Goal: Task Accomplishment & Management: Manage account settings

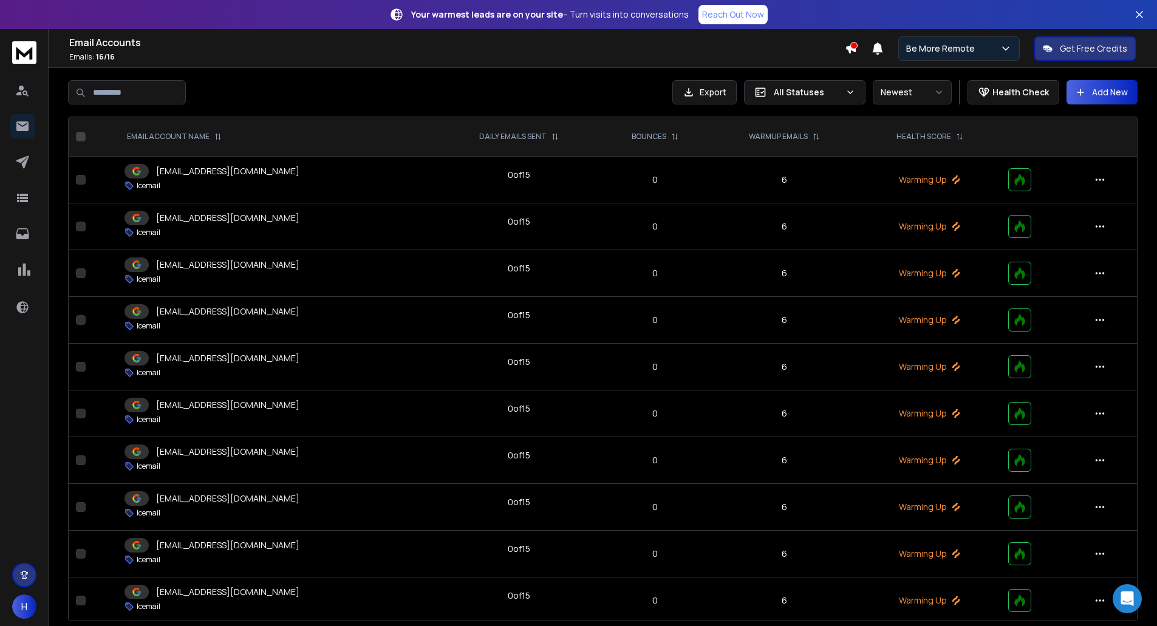
click at [934, 56] on button "Be More Remote" at bounding box center [958, 48] width 121 height 24
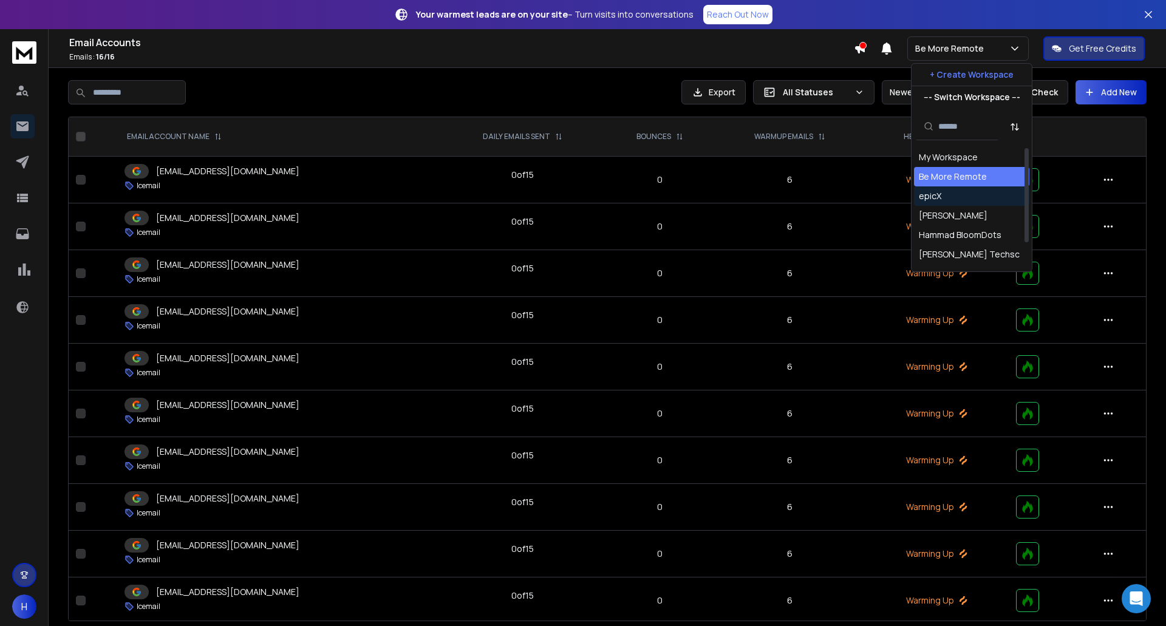
click at [946, 192] on div "epicX" at bounding box center [971, 195] width 115 height 19
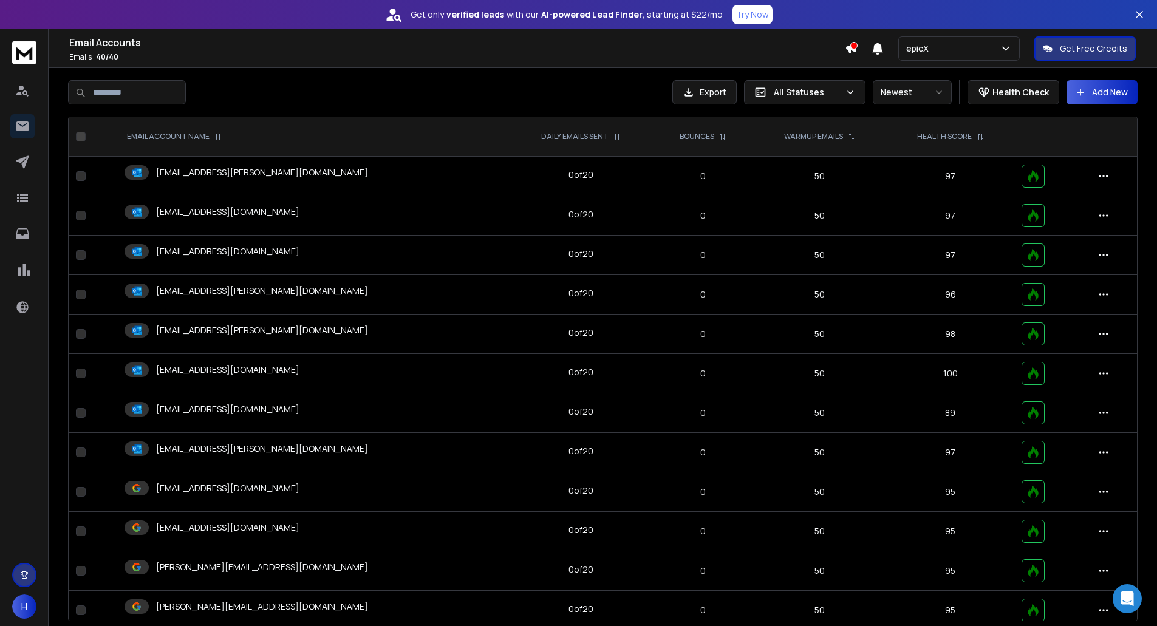
click at [802, 333] on td "50" at bounding box center [819, 334] width 134 height 39
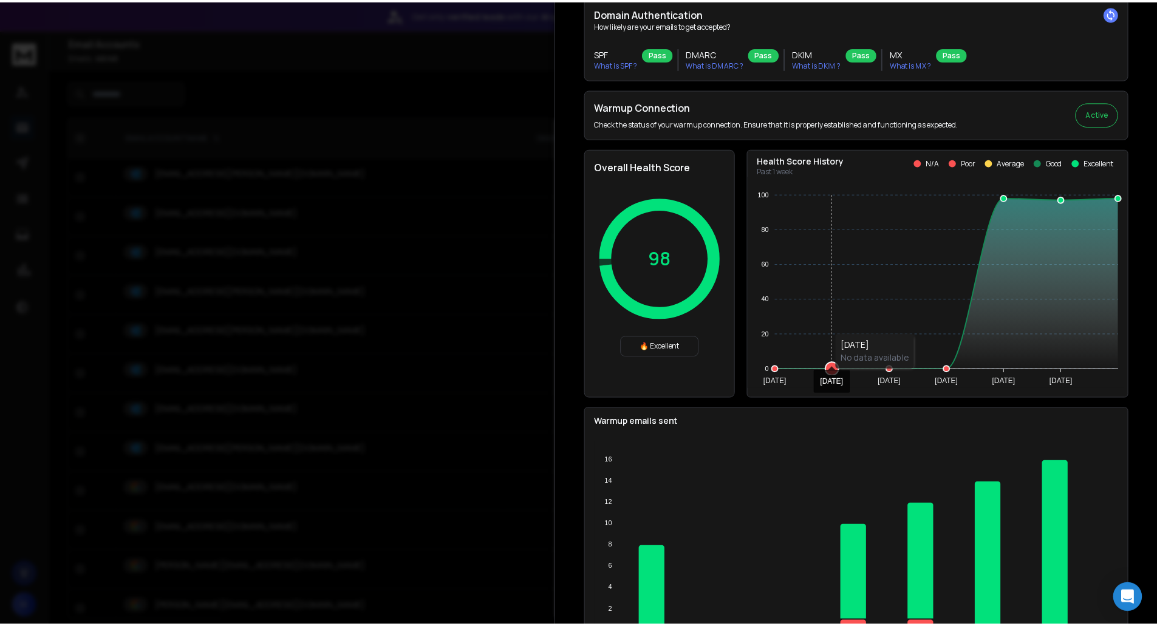
scroll to position [338, 0]
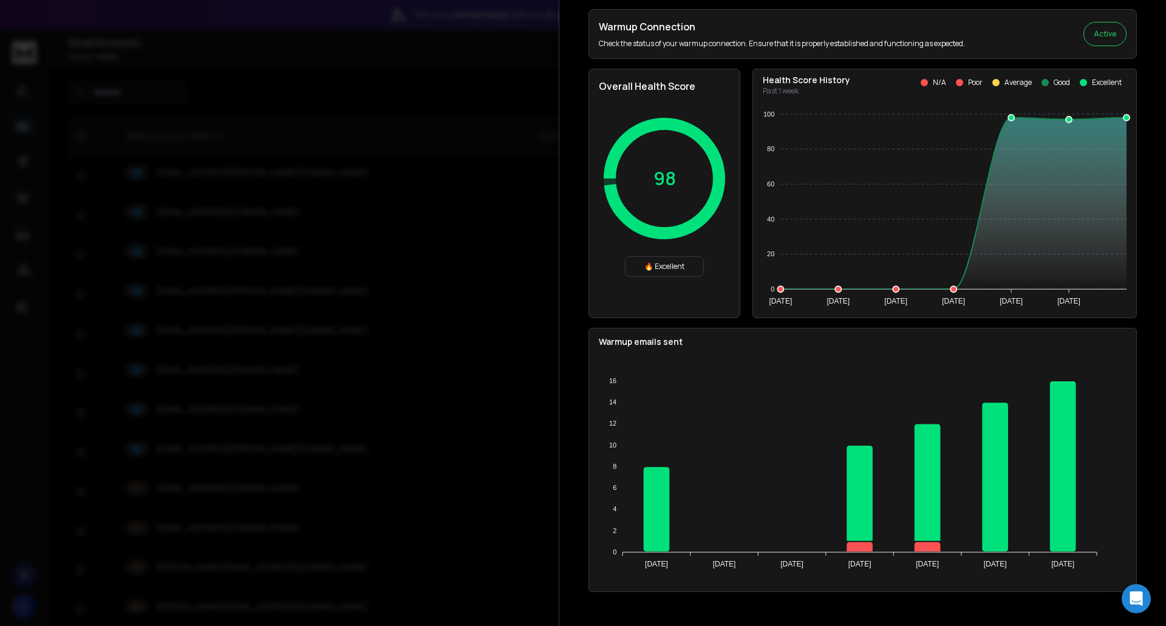
click at [390, 358] on div at bounding box center [583, 313] width 1166 height 626
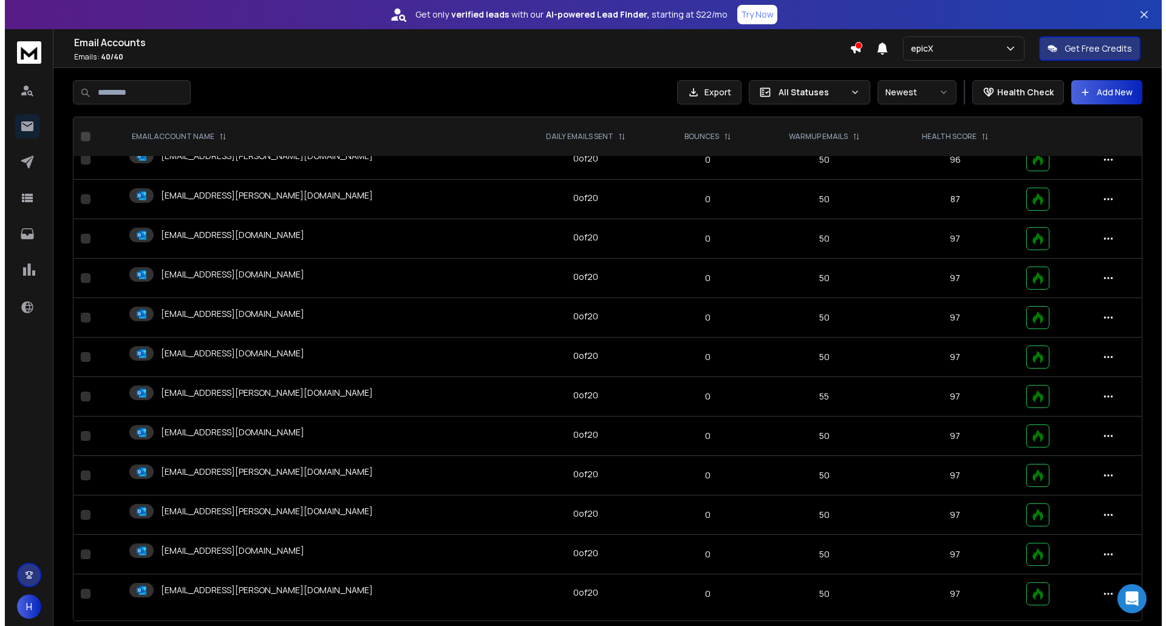
scroll to position [1124, 0]
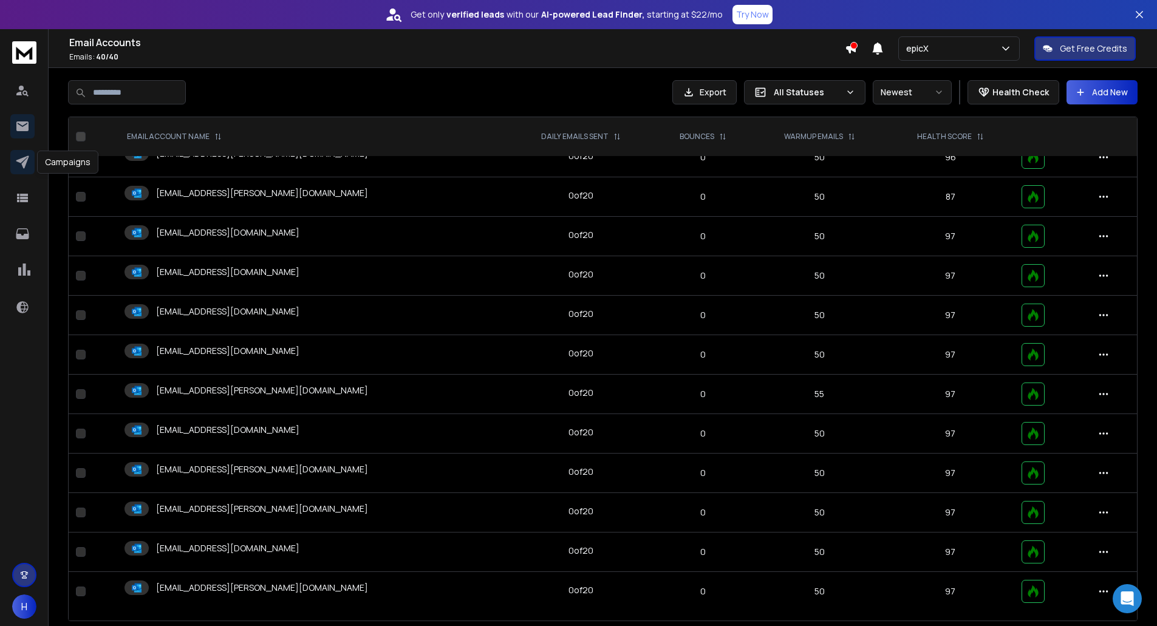
click at [22, 171] on link at bounding box center [22, 162] width 24 height 24
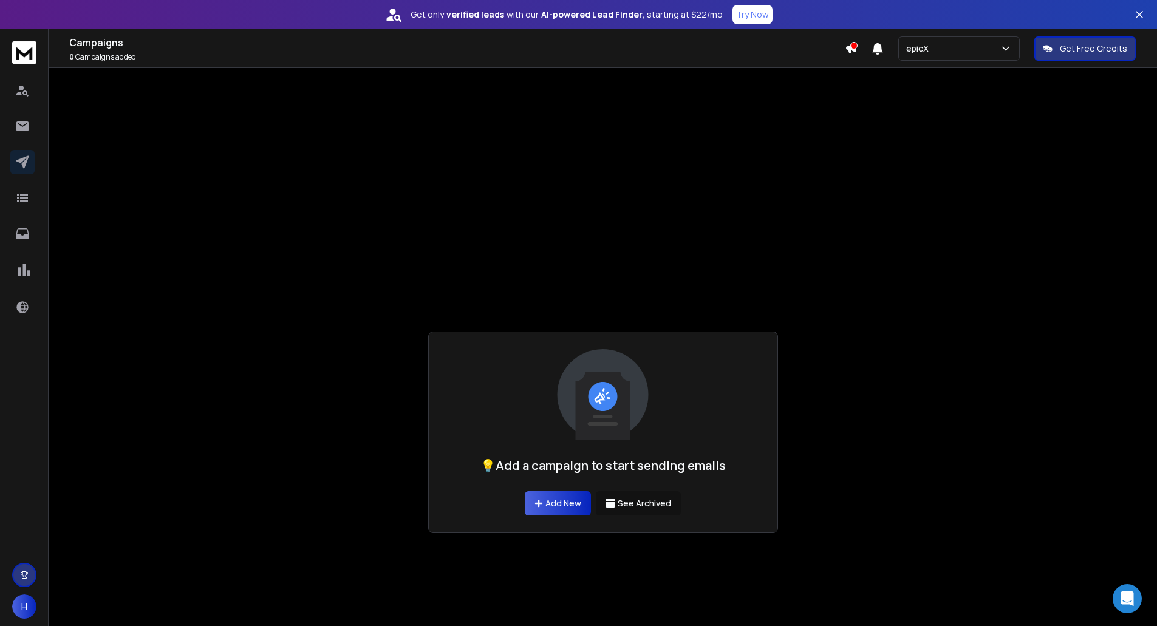
click at [585, 496] on link "Add New" at bounding box center [558, 503] width 66 height 24
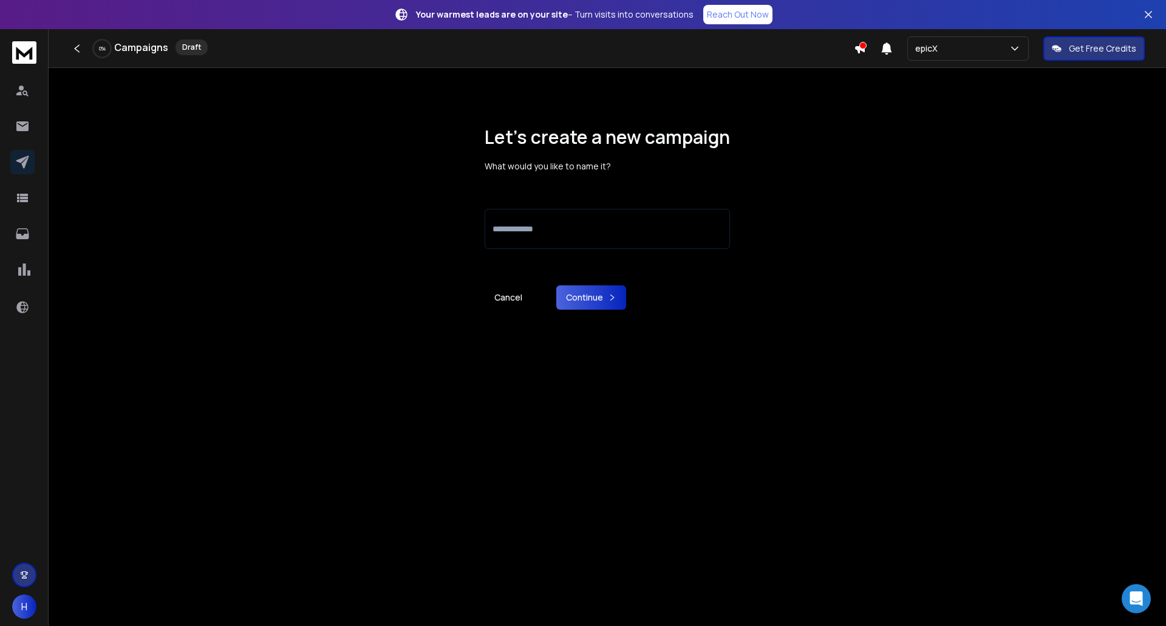
click at [562, 227] on input at bounding box center [607, 229] width 245 height 40
type input "******"
click at [590, 306] on button "Continue" at bounding box center [591, 297] width 70 height 24
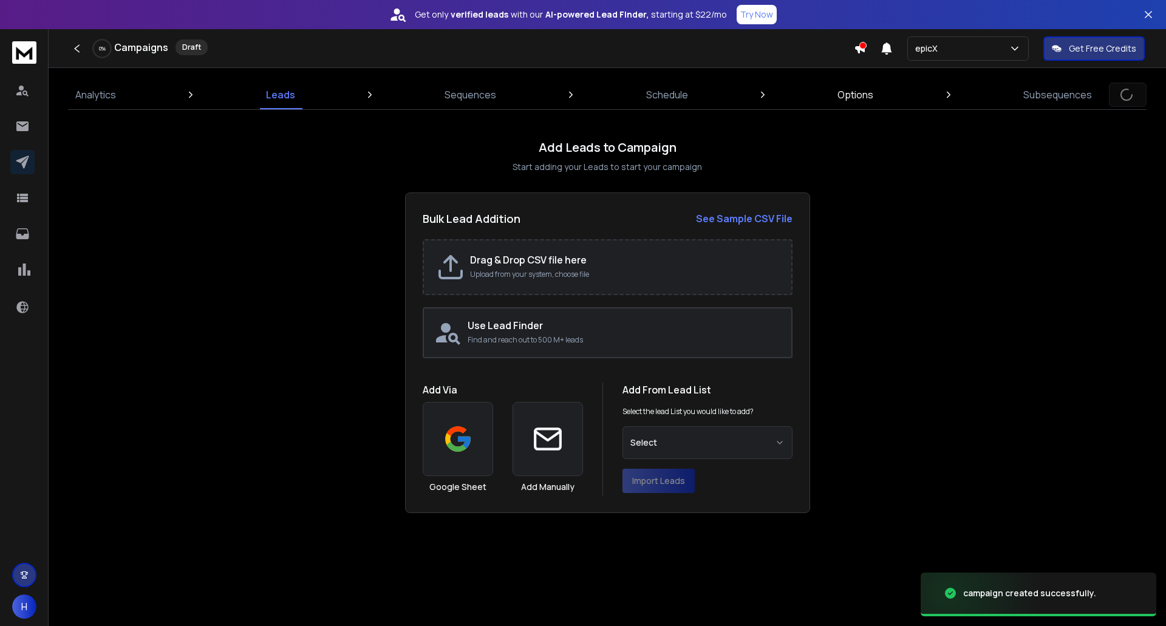
click at [862, 87] on p "Options" at bounding box center [855, 94] width 36 height 15
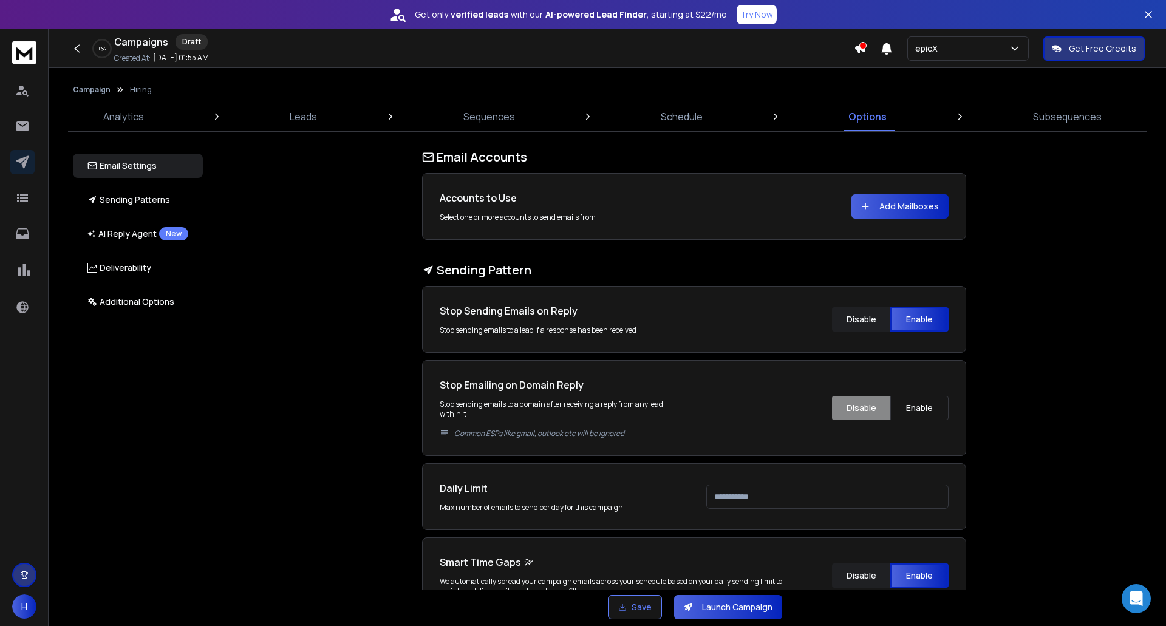
click at [154, 183] on div "Email Settings Sending Patterns AI Reply Agent New Deliverability Additional Op…" at bounding box center [138, 234] width 130 height 160
click at [866, 205] on icon "button" at bounding box center [865, 206] width 9 height 9
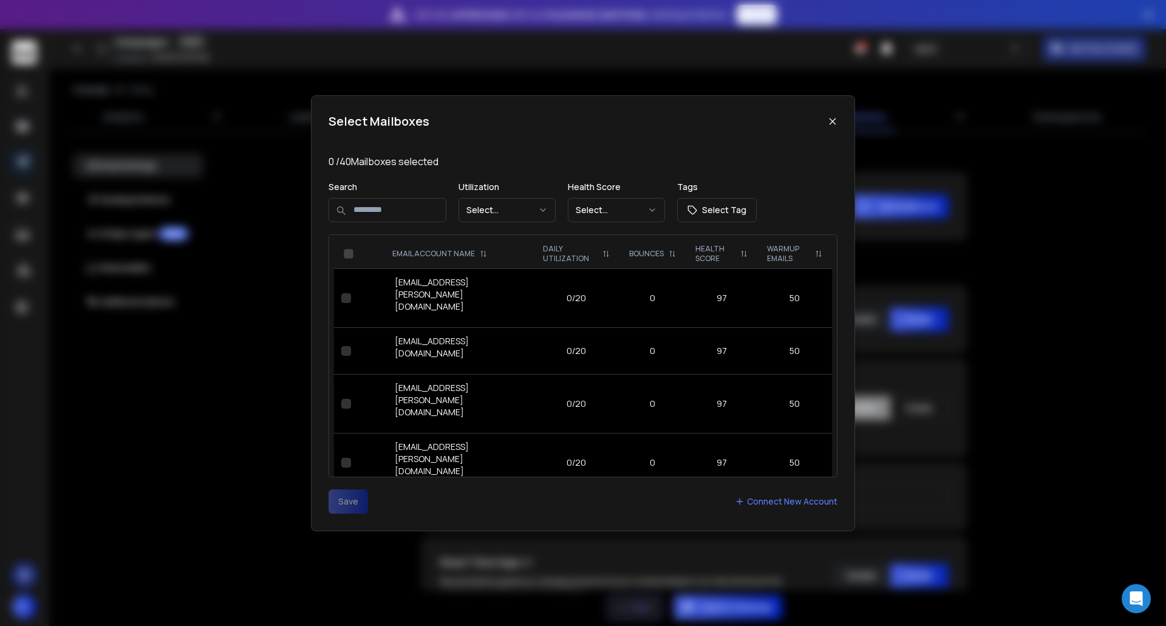
click at [619, 217] on button "Select..." at bounding box center [616, 210] width 97 height 24
click at [942, 223] on div "Select Mailboxes 0 / 40 Mailboxes selected Search Utilization Select... Health …" at bounding box center [583, 313] width 1166 height 460
click at [834, 126] on icon at bounding box center [833, 122] width 10 height 10
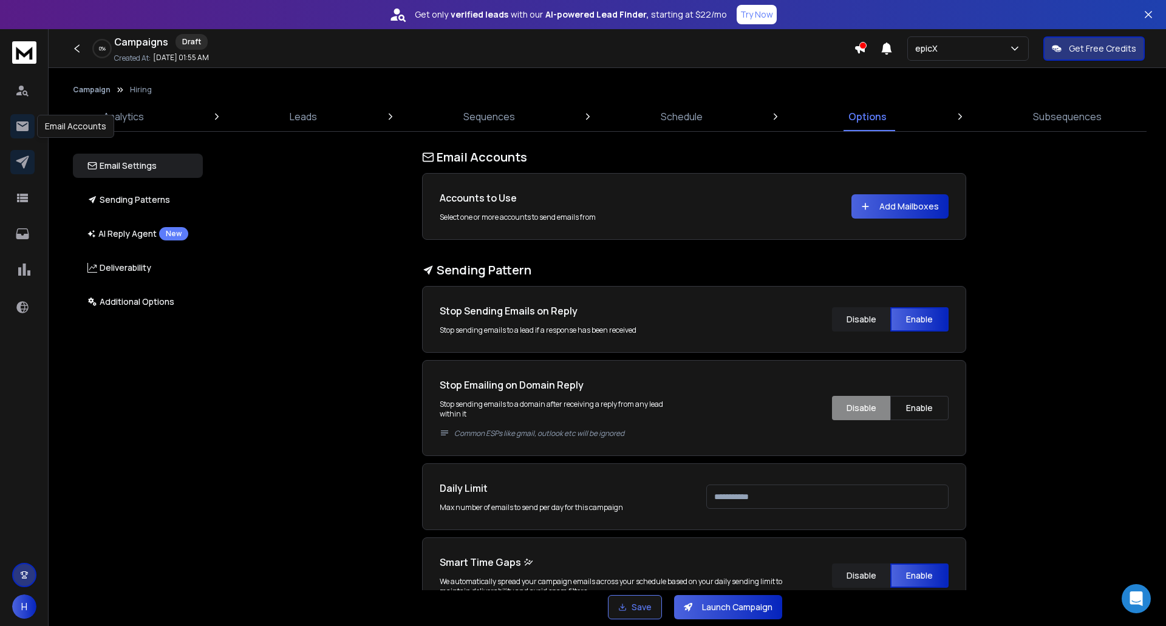
click at [26, 119] on icon at bounding box center [22, 126] width 15 height 15
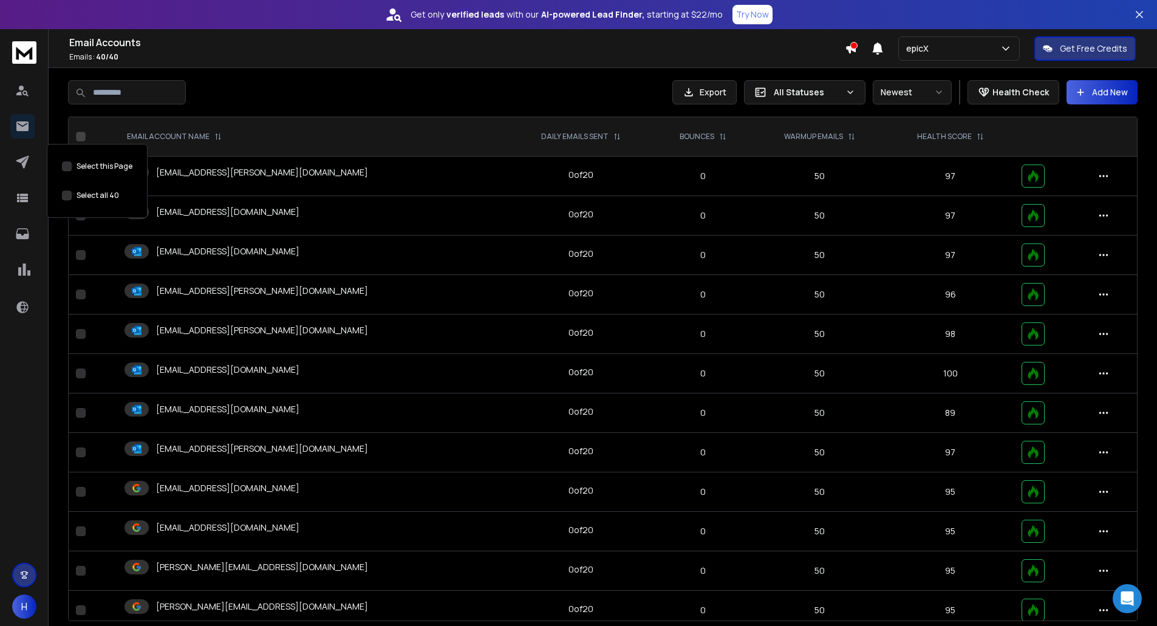
click at [70, 197] on button "Select this Page" at bounding box center [67, 196] width 10 height 10
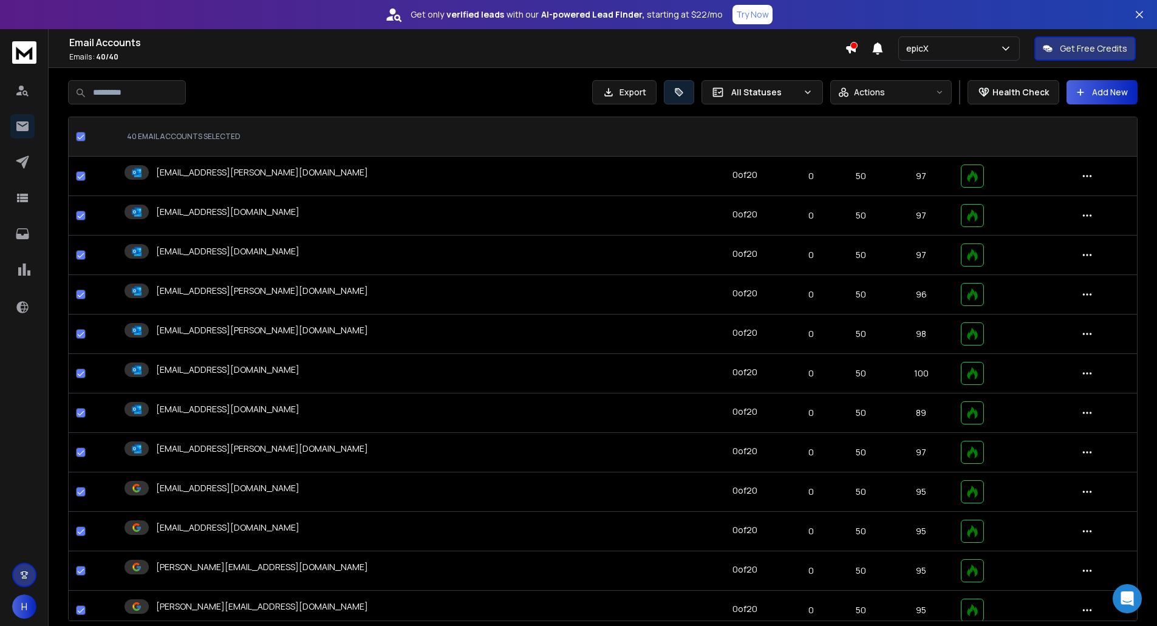
click at [681, 97] on icon at bounding box center [679, 92] width 10 height 10
click at [701, 136] on th at bounding box center [744, 136] width 87 height 39
click at [792, 94] on p "All Statuses" at bounding box center [764, 92] width 67 height 12
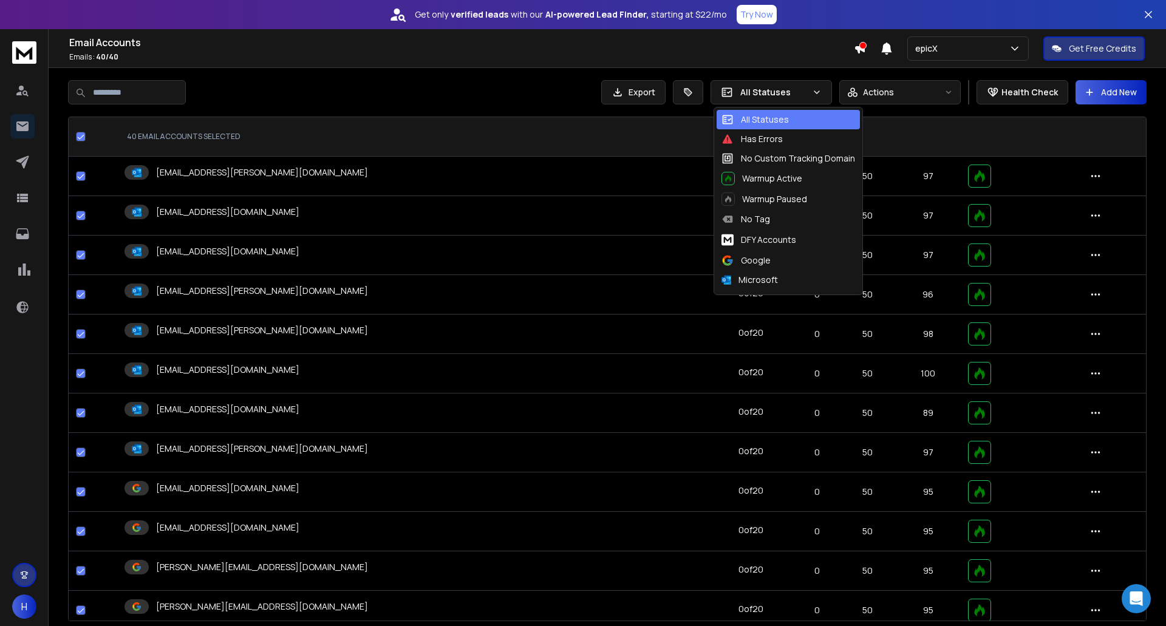
click at [792, 94] on p "All Statuses" at bounding box center [773, 92] width 67 height 12
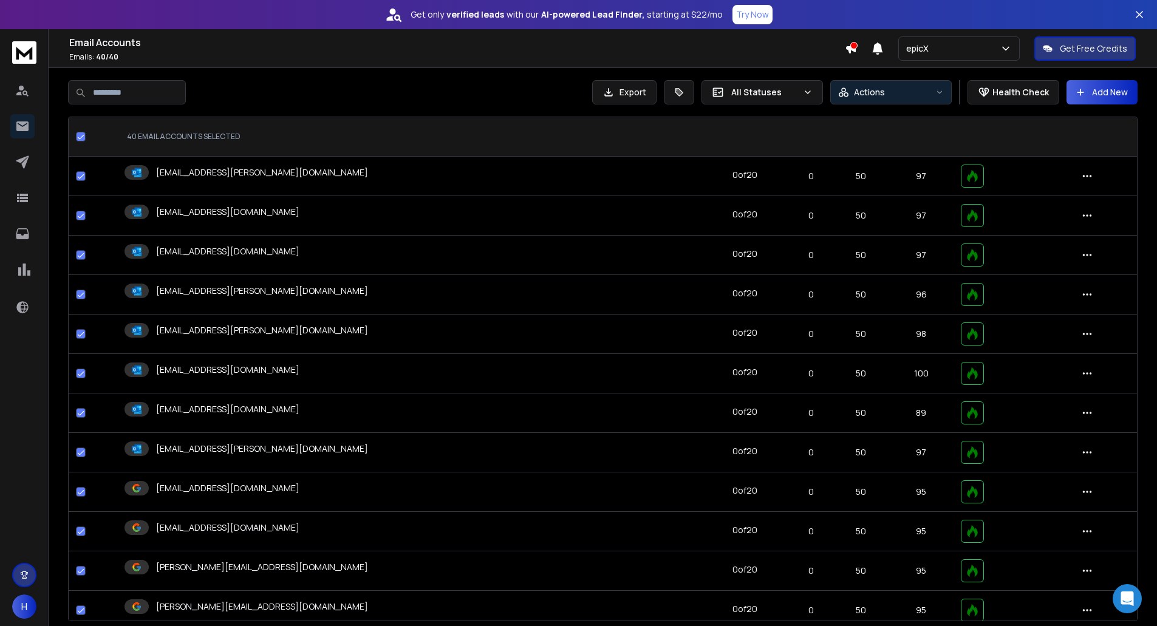
click at [860, 91] on p "Actions" at bounding box center [869, 92] width 31 height 12
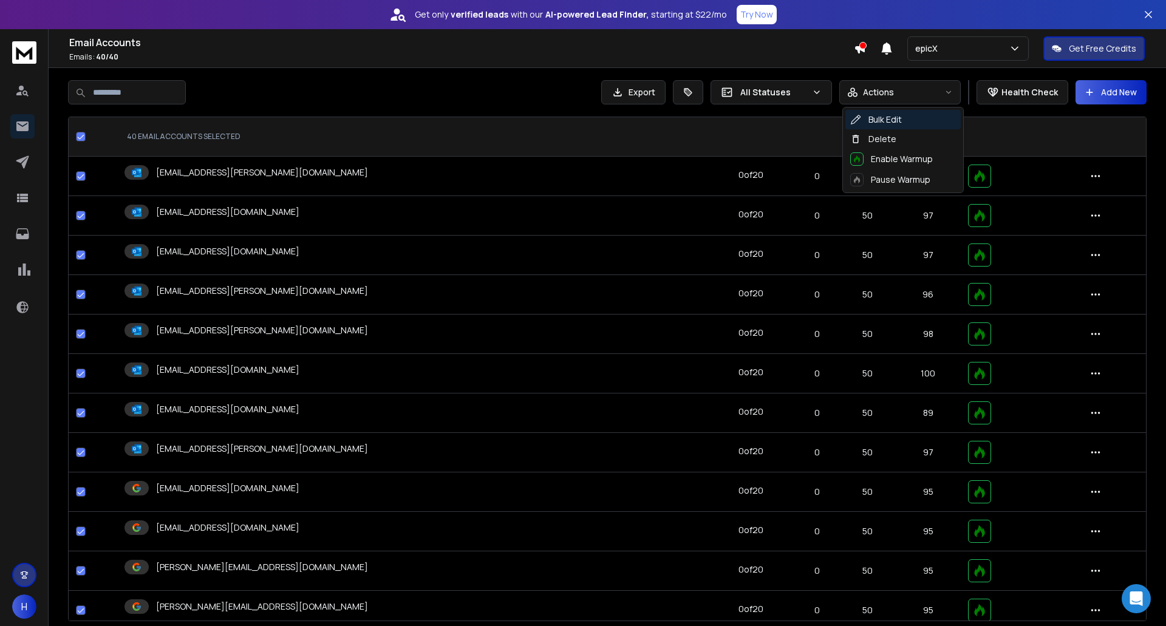
click at [876, 120] on div "Bulk Edit" at bounding box center [876, 120] width 52 height 12
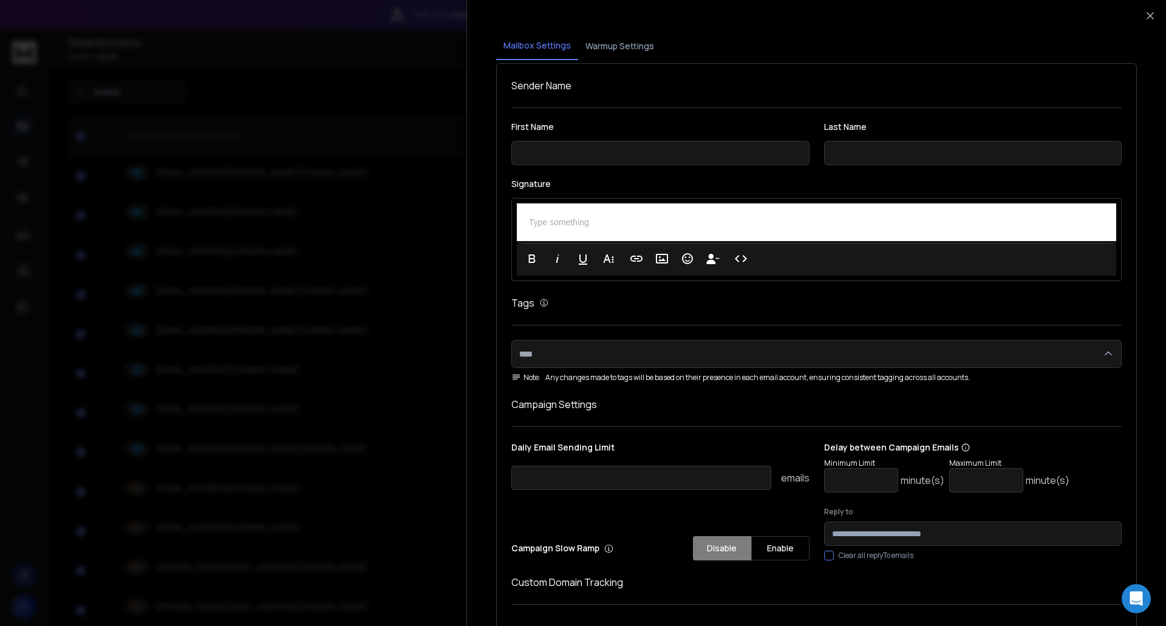
scroll to position [61, 0]
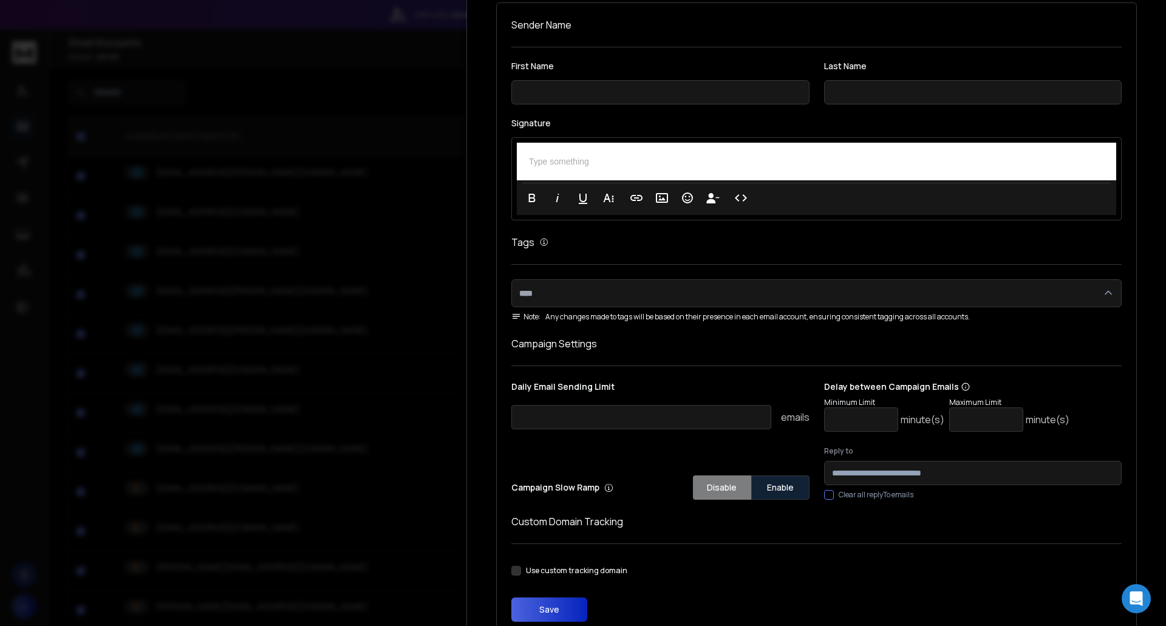
click at [794, 491] on button "Enable" at bounding box center [780, 487] width 58 height 24
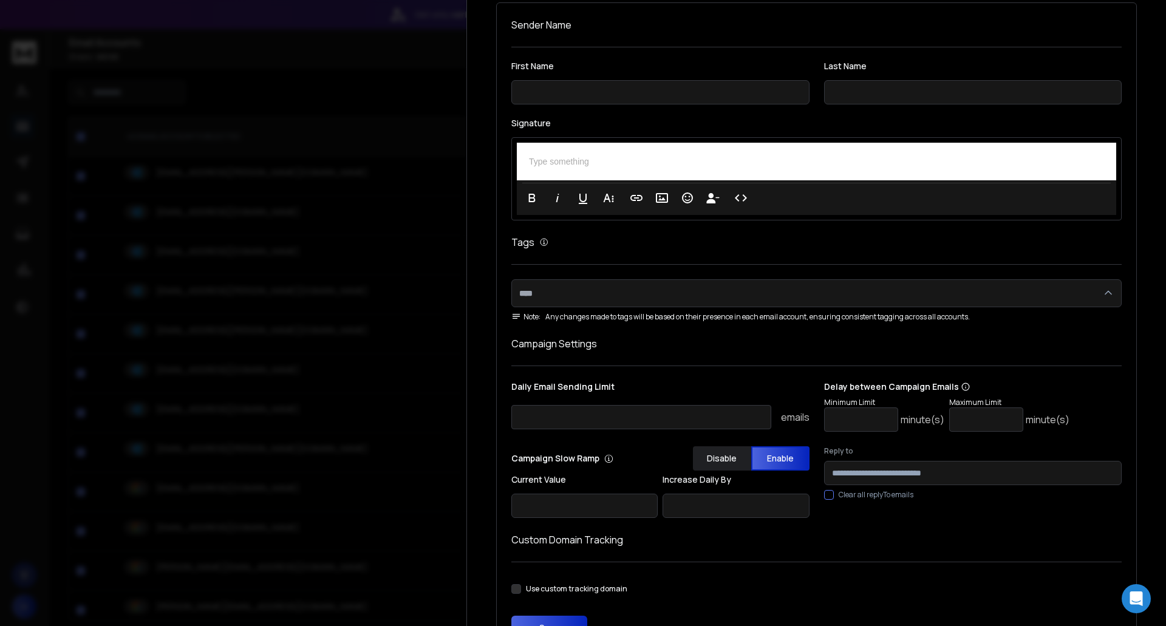
drag, startPoint x: 581, startPoint y: 512, endPoint x: 486, endPoint y: 511, distance: 94.7
click at [486, 511] on div "Mailbox Settings Warmup Settings Sender Name First Name Last Name Signature Typ…" at bounding box center [817, 314] width 670 height 721
type input "*"
drag, startPoint x: 664, startPoint y: 503, endPoint x: 673, endPoint y: 502, distance: 8.7
click at [665, 503] on input "Increase Daily By" at bounding box center [735, 506] width 146 height 24
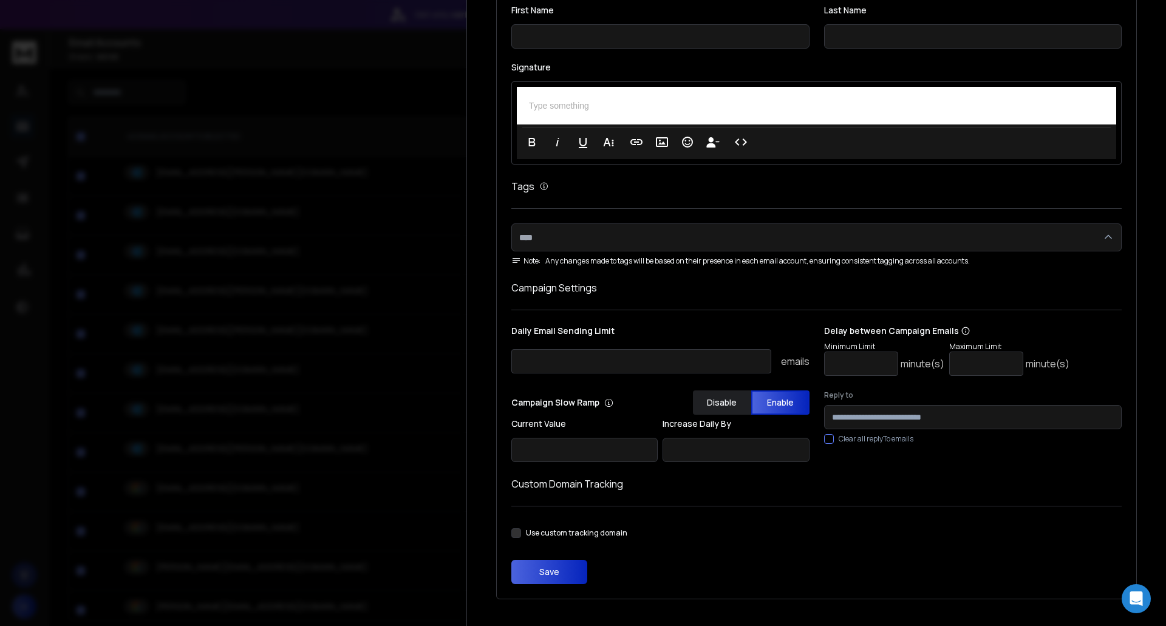
scroll to position [124, 0]
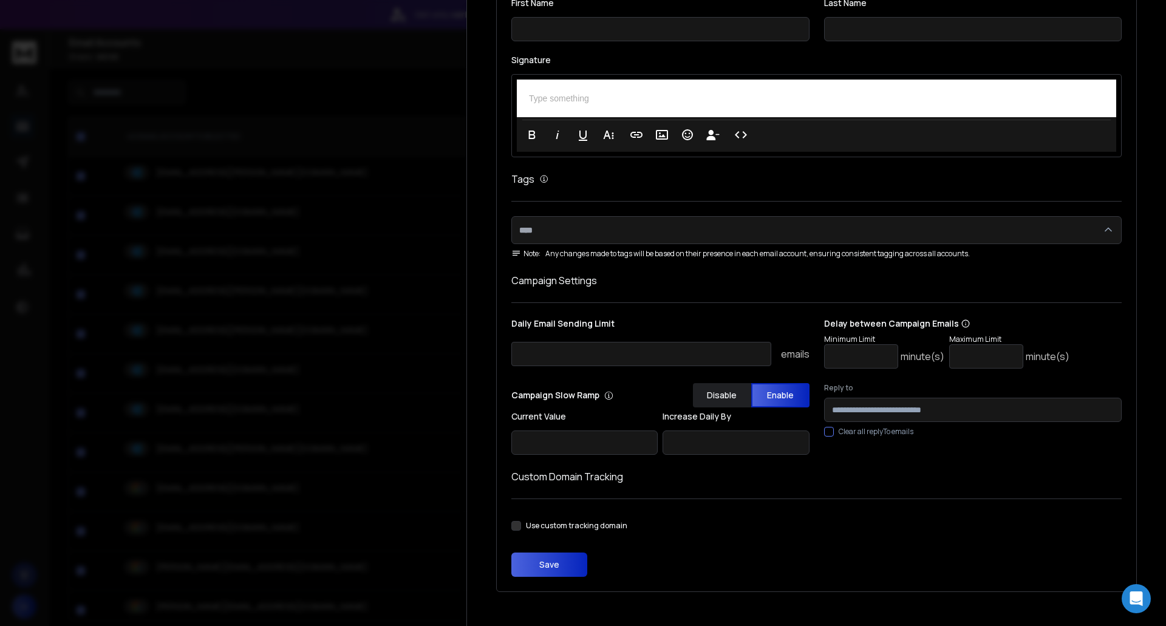
type input "*"
click at [856, 353] on input "number" at bounding box center [861, 356] width 74 height 24
click at [984, 359] on input "number" at bounding box center [986, 356] width 74 height 24
type input "*"
type input "**"
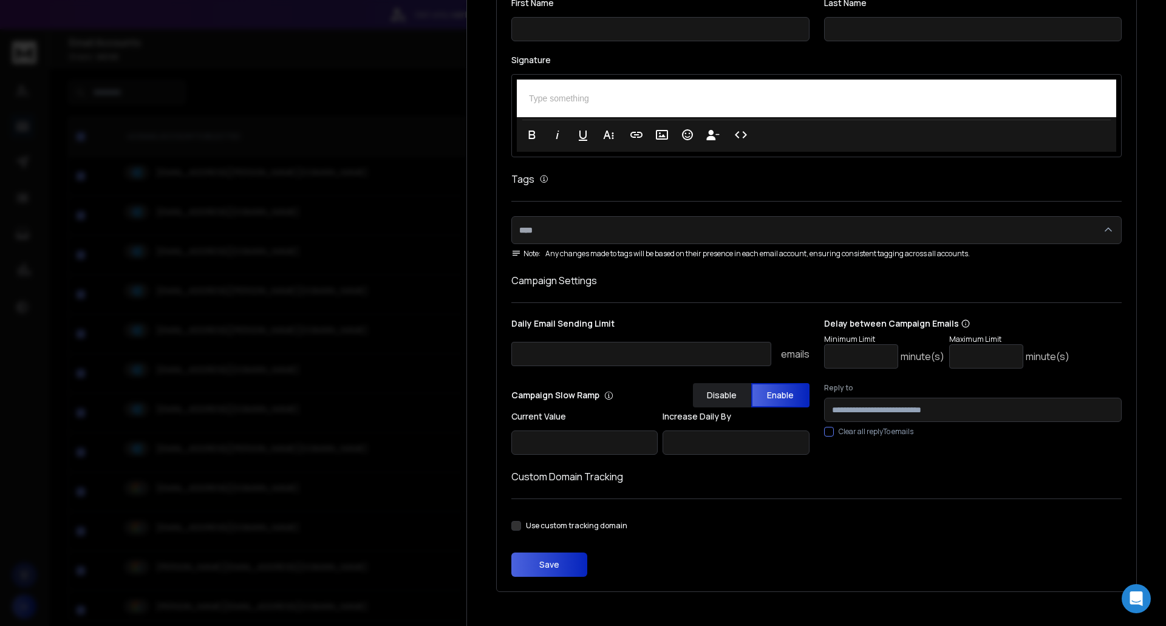
click at [561, 569] on button "Save" at bounding box center [549, 565] width 76 height 24
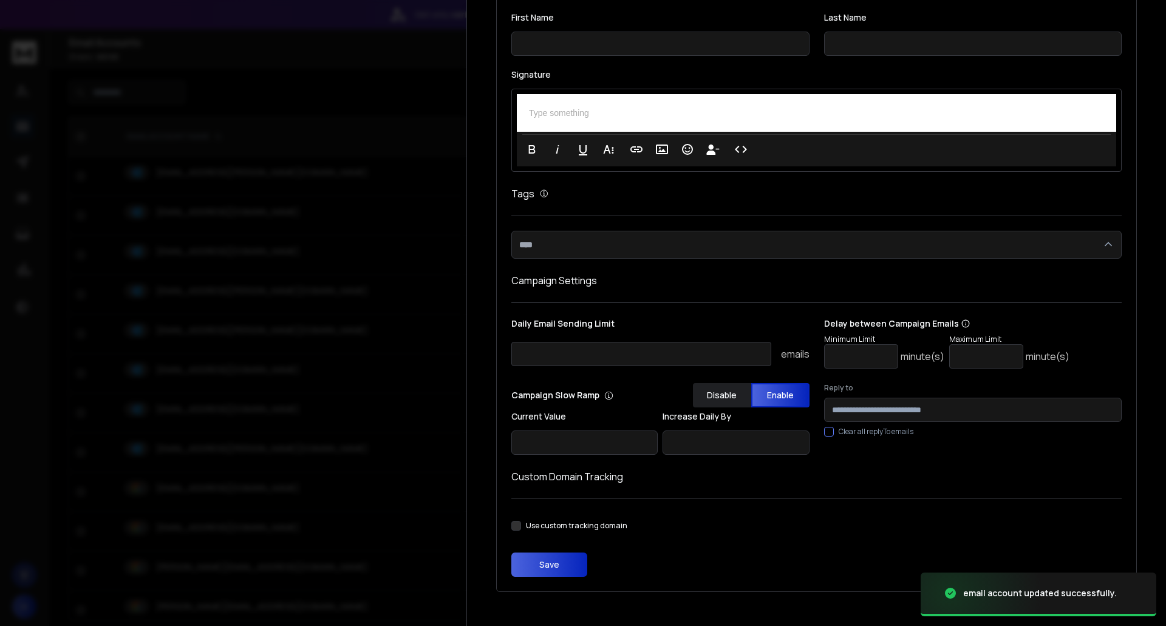
scroll to position [109, 0]
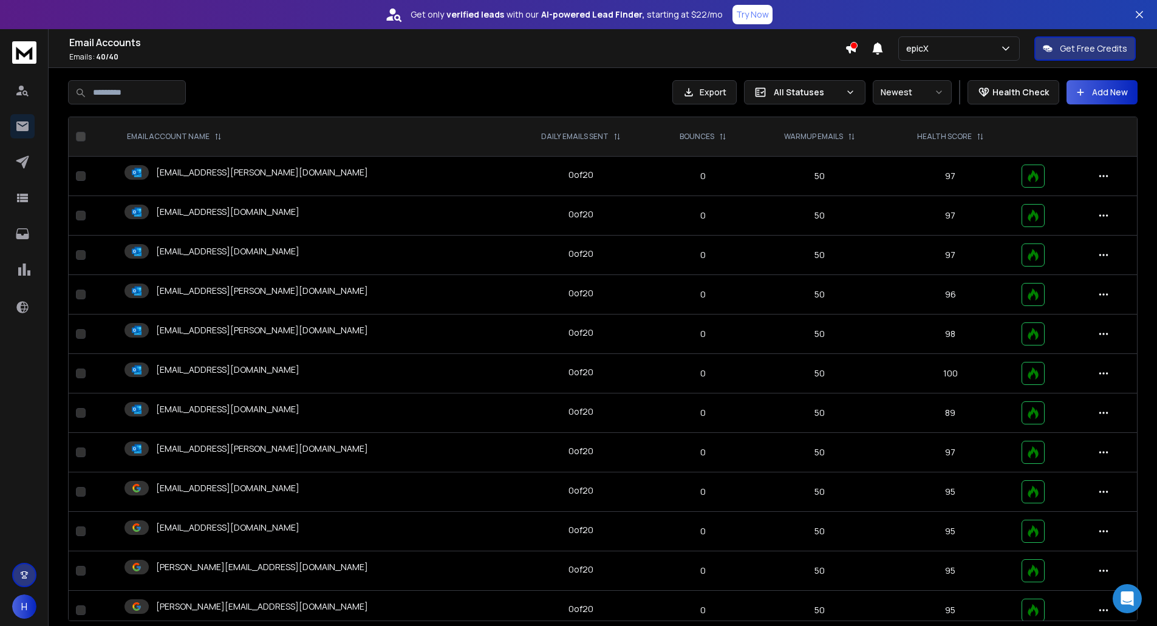
click at [370, 228] on td "[EMAIL_ADDRESS][DOMAIN_NAME]" at bounding box center [312, 215] width 390 height 39
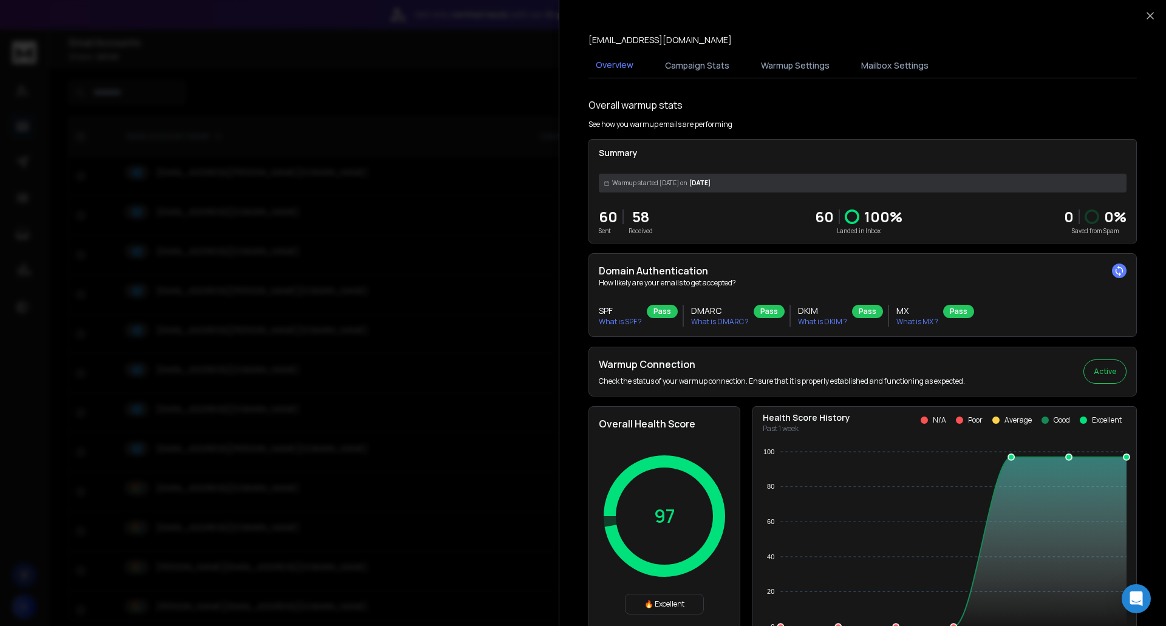
click at [691, 67] on button "Campaign Stats" at bounding box center [697, 65] width 79 height 27
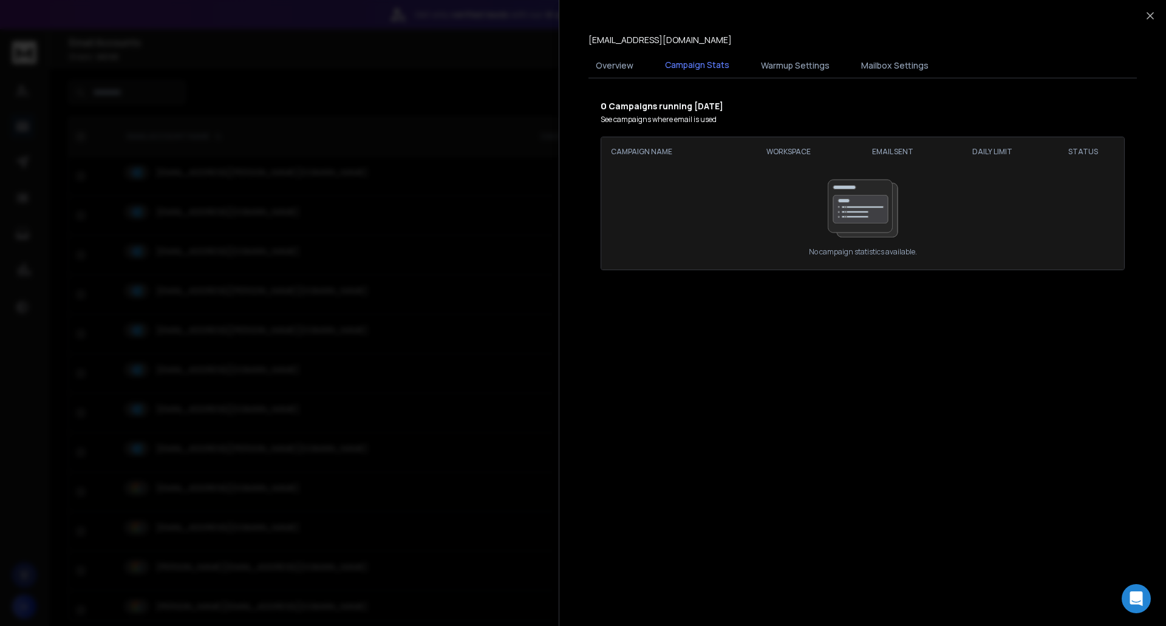
click at [798, 58] on button "Warmup Settings" at bounding box center [795, 65] width 83 height 27
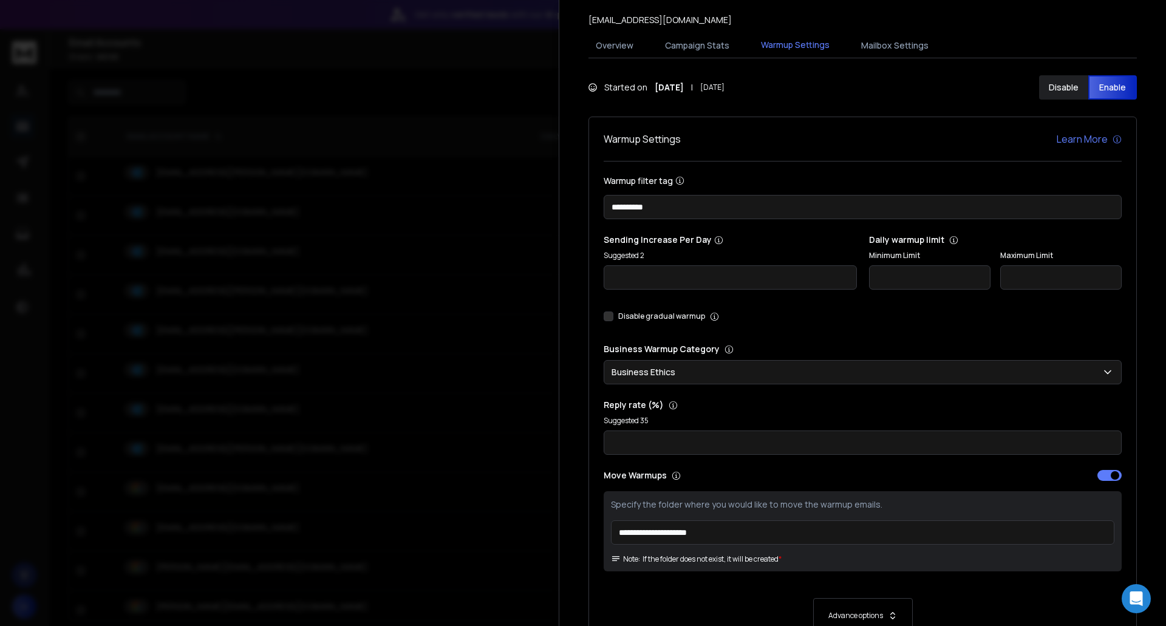
scroll to position [0, 0]
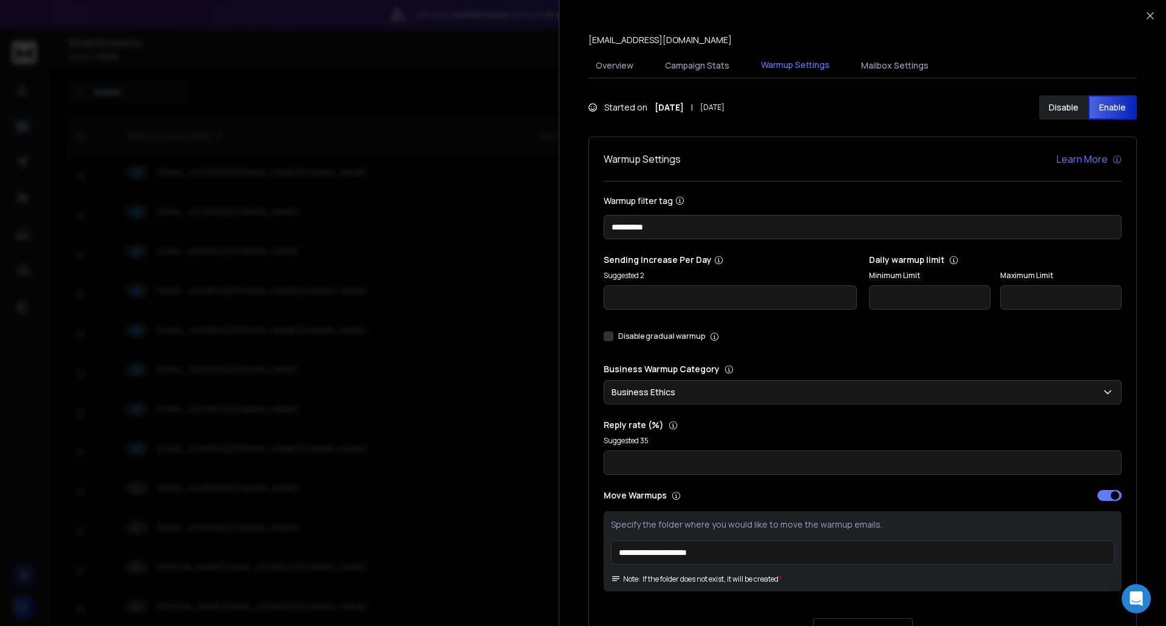
click at [879, 67] on button "Mailbox Settings" at bounding box center [895, 65] width 82 height 27
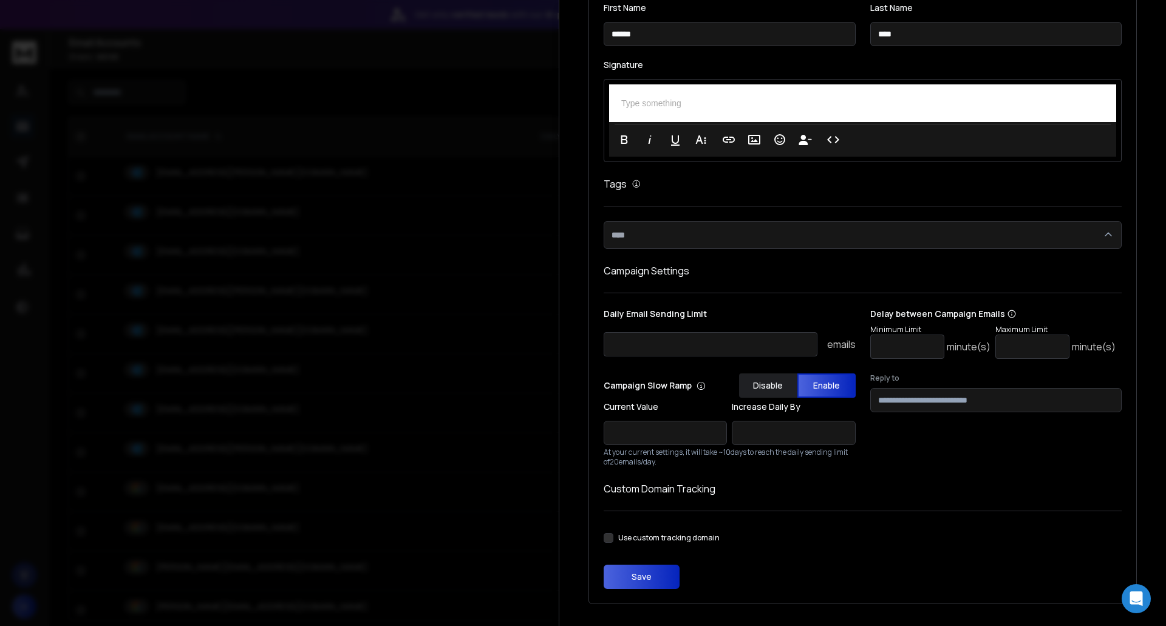
scroll to position [156, 0]
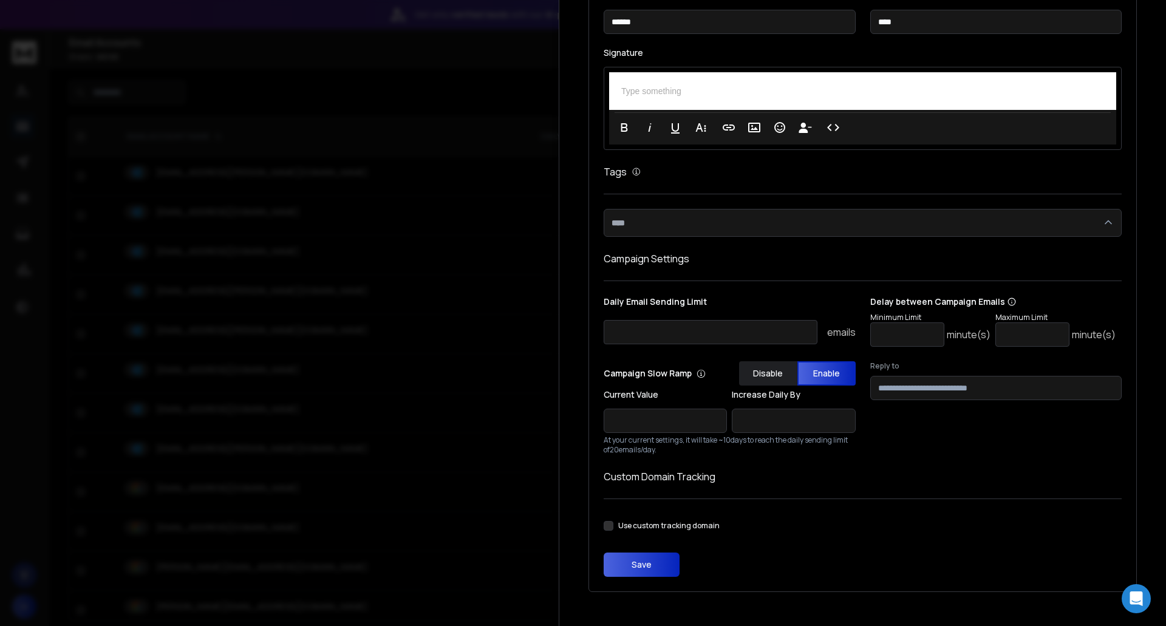
click at [605, 523] on button "Reply to" at bounding box center [609, 526] width 10 height 10
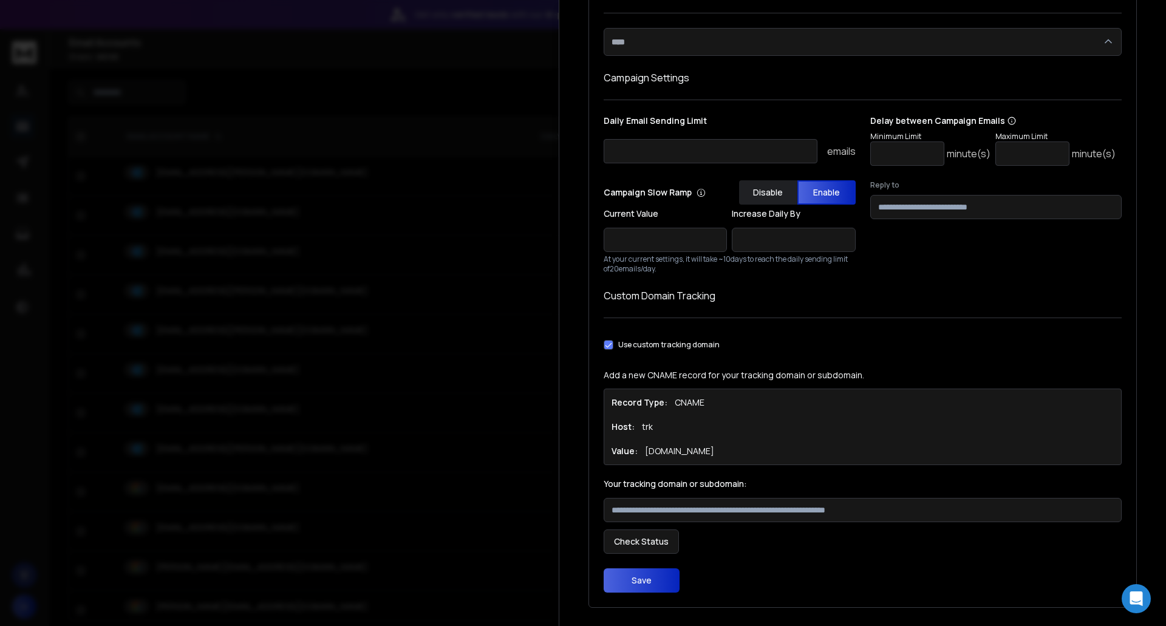
scroll to position [338, 0]
click at [645, 550] on button "Check Status" at bounding box center [641, 540] width 75 height 24
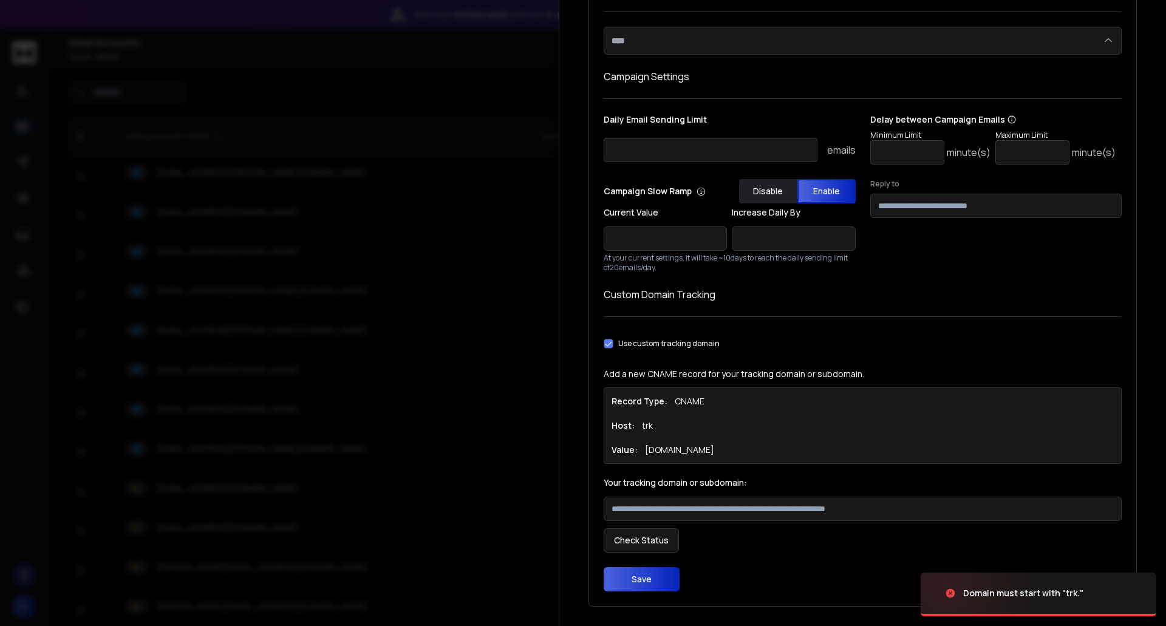
click at [612, 345] on button "Reply to" at bounding box center [609, 344] width 10 height 10
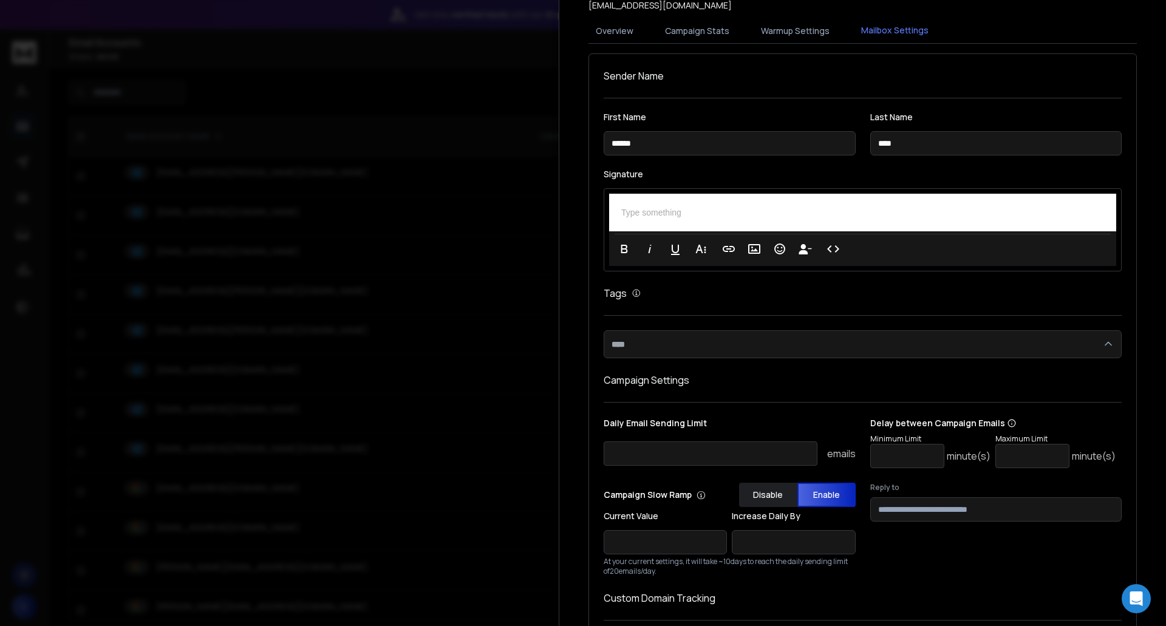
scroll to position [0, 0]
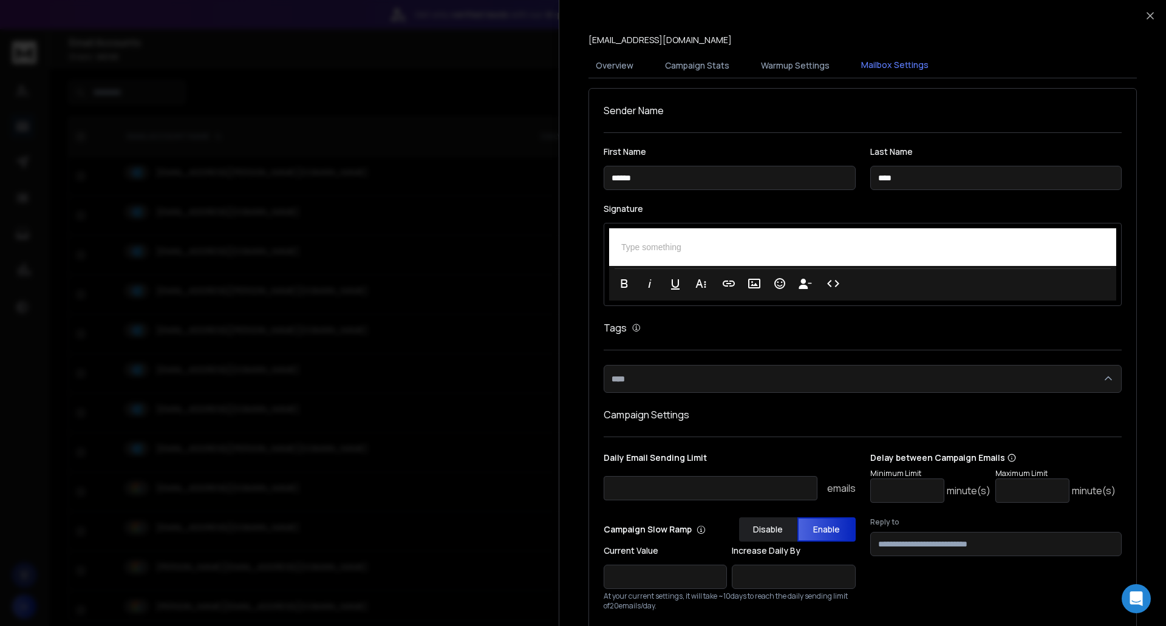
click at [503, 349] on div at bounding box center [583, 313] width 1166 height 626
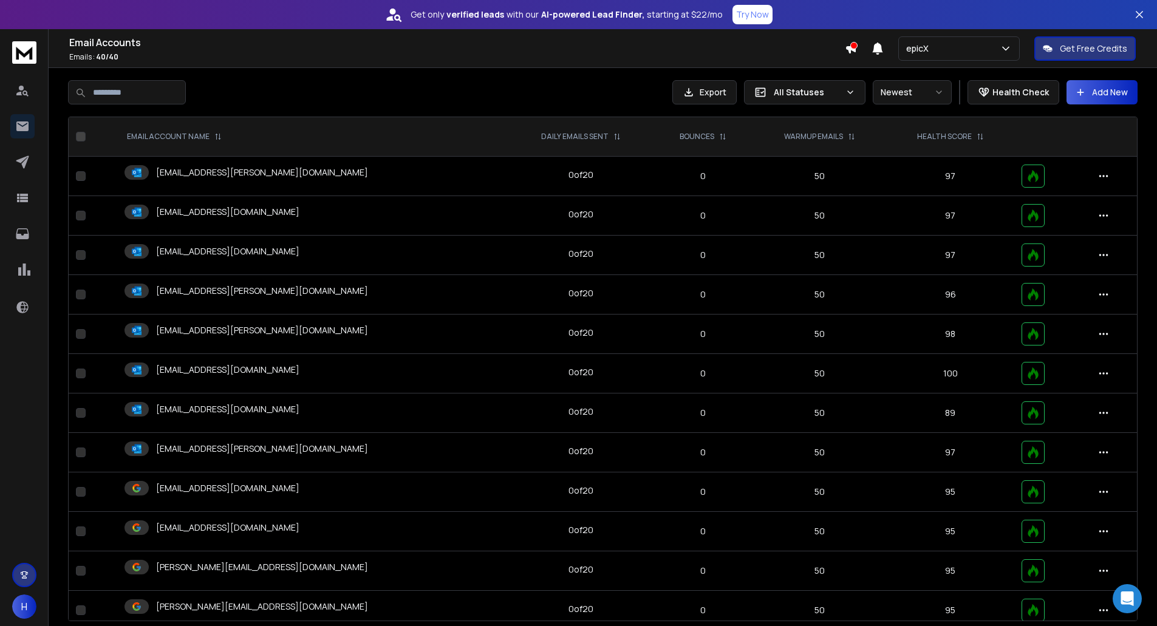
click at [313, 165] on div "[EMAIL_ADDRESS][PERSON_NAME][DOMAIN_NAME]" at bounding box center [311, 172] width 375 height 15
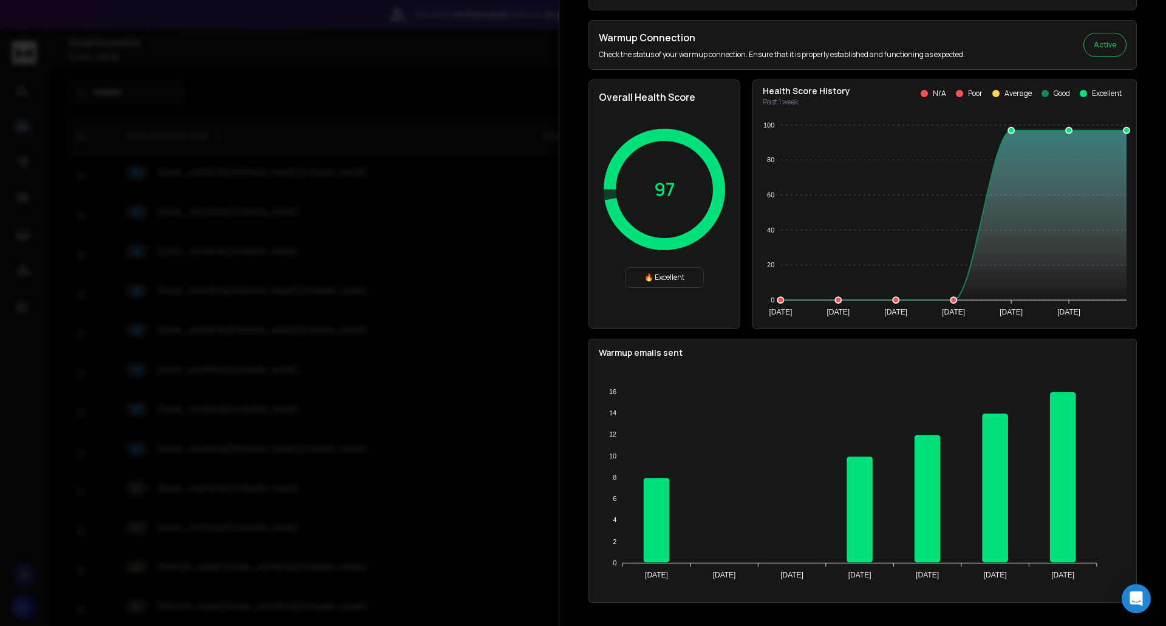
scroll to position [338, 0]
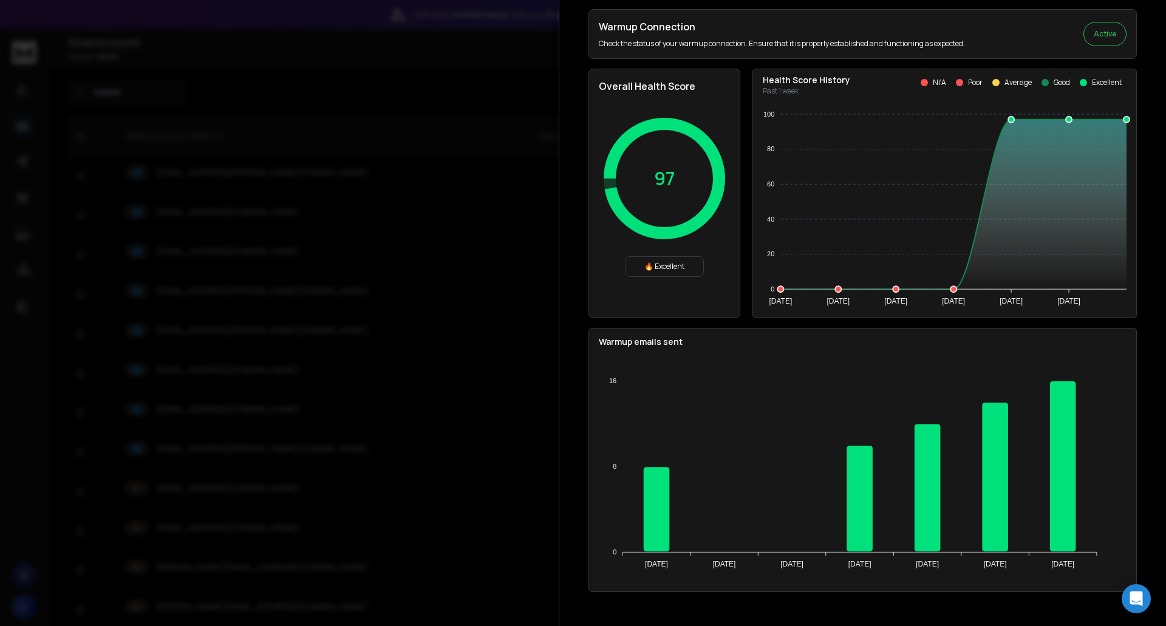
click at [384, 349] on div at bounding box center [583, 313] width 1166 height 626
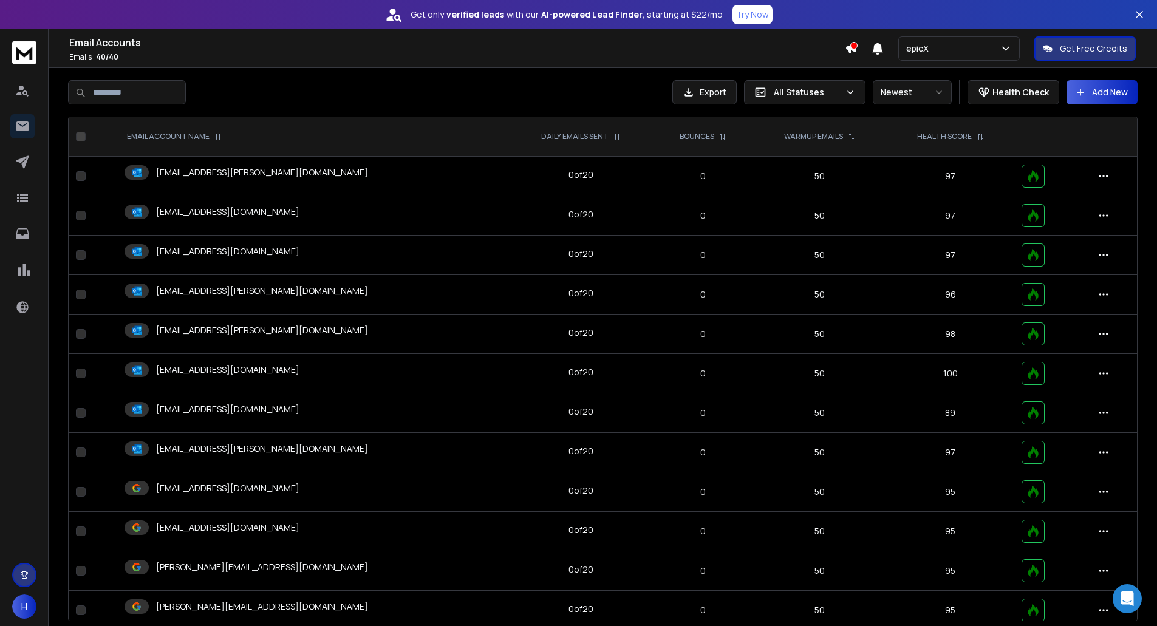
click at [507, 258] on td "0 of 20" at bounding box center [580, 252] width 147 height 32
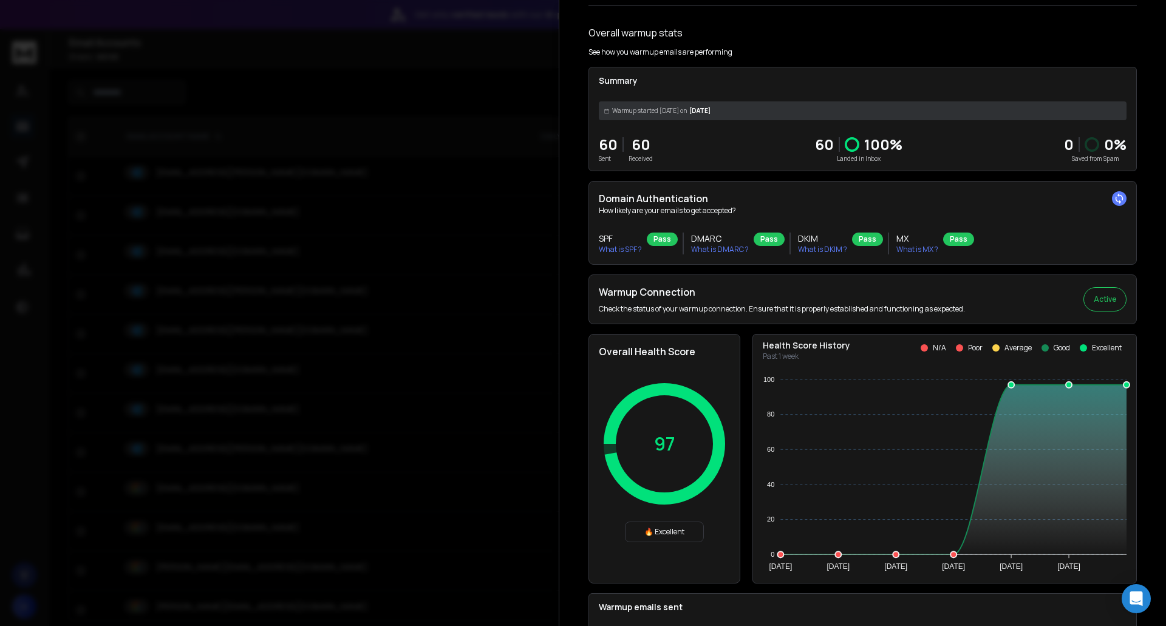
scroll to position [0, 0]
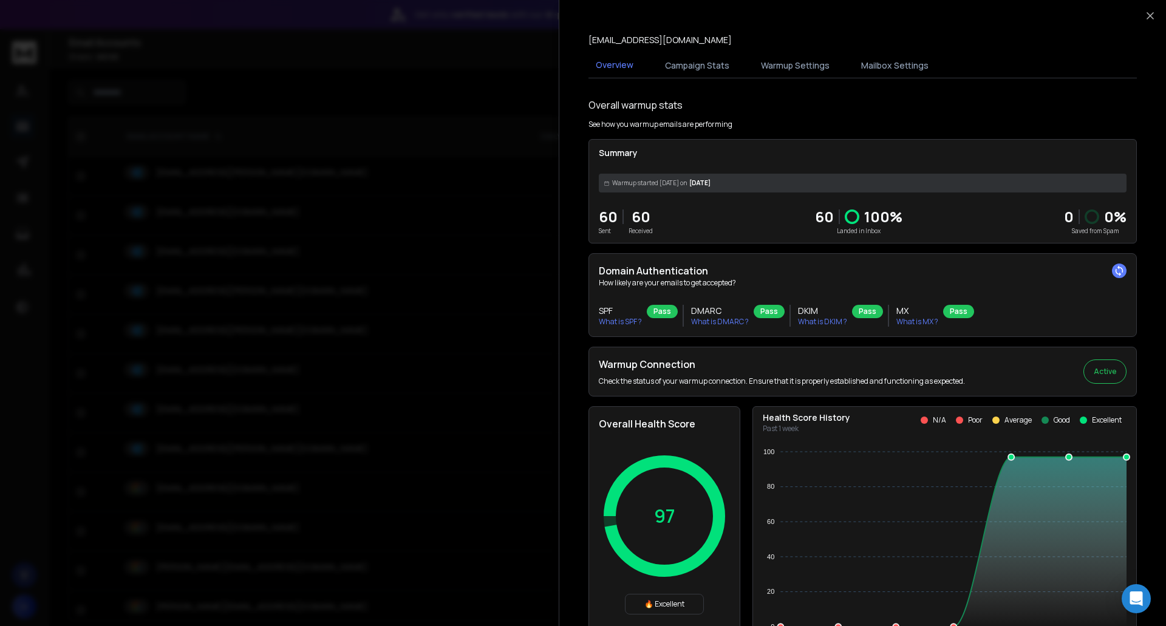
click at [711, 62] on button "Campaign Stats" at bounding box center [697, 65] width 79 height 27
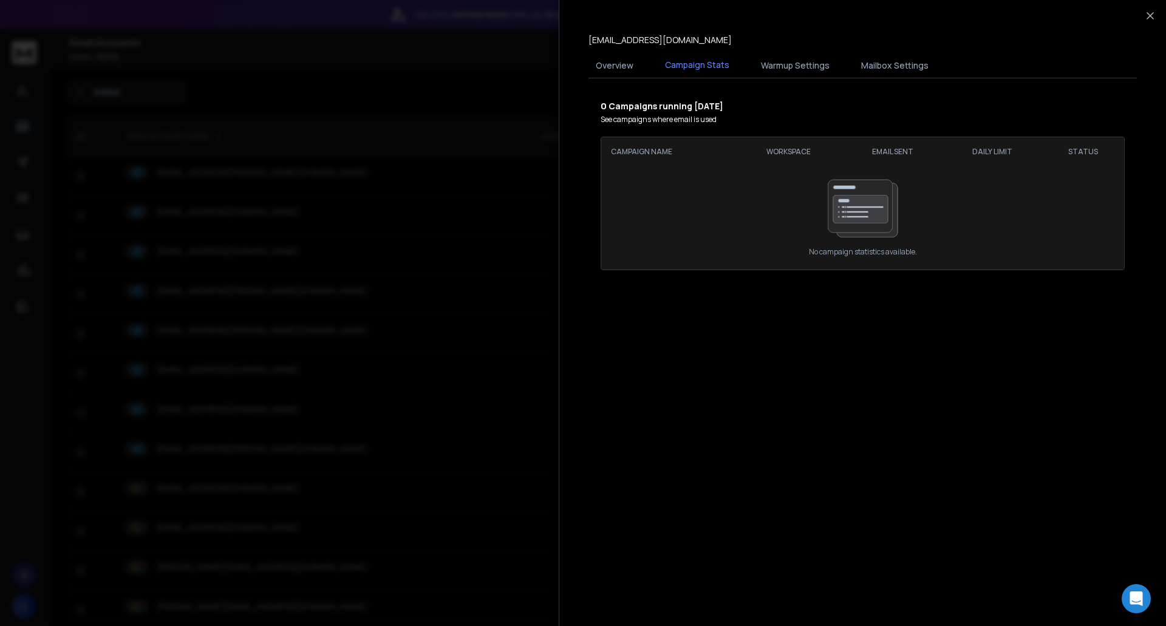
click at [891, 59] on button "Mailbox Settings" at bounding box center [895, 65] width 82 height 27
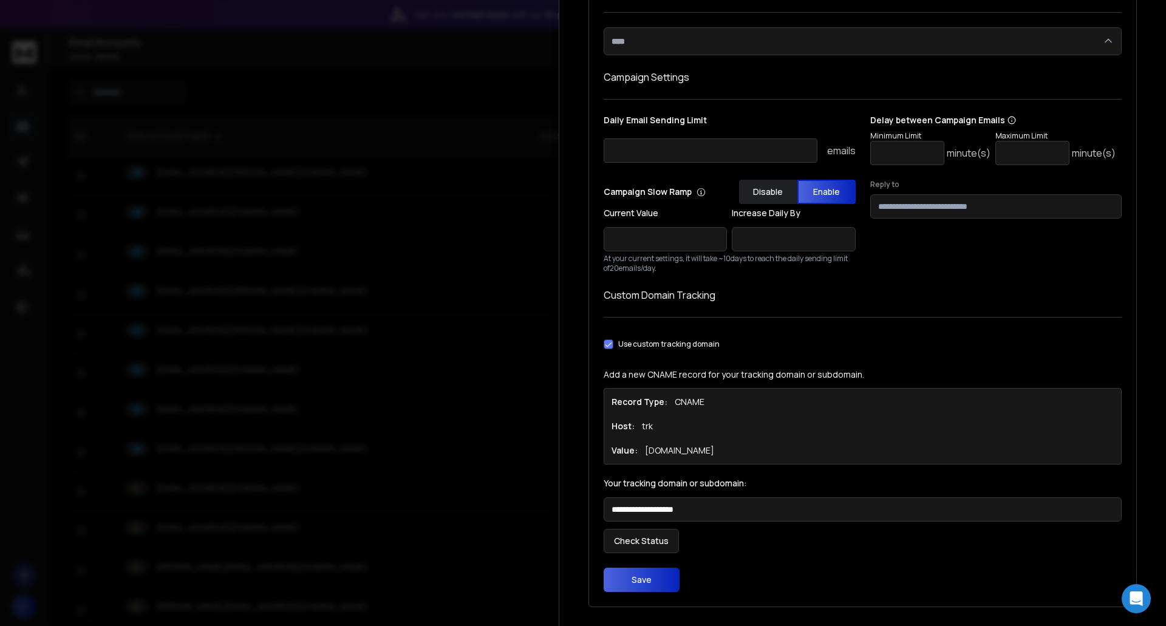
scroll to position [353, 0]
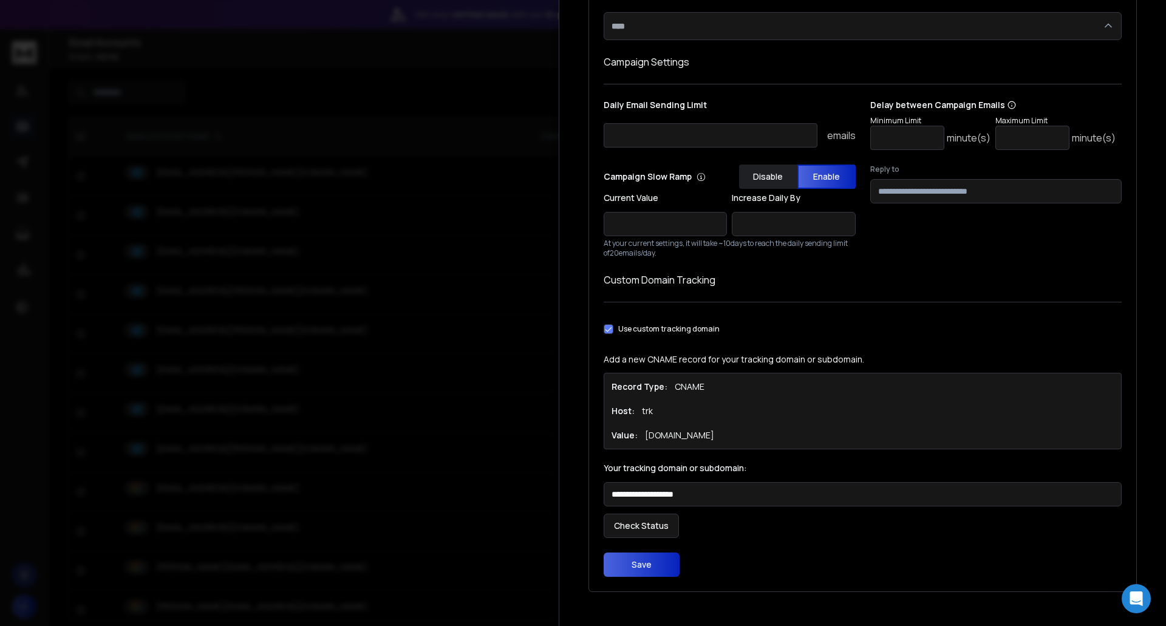
click at [661, 565] on button "Save" at bounding box center [642, 565] width 76 height 24
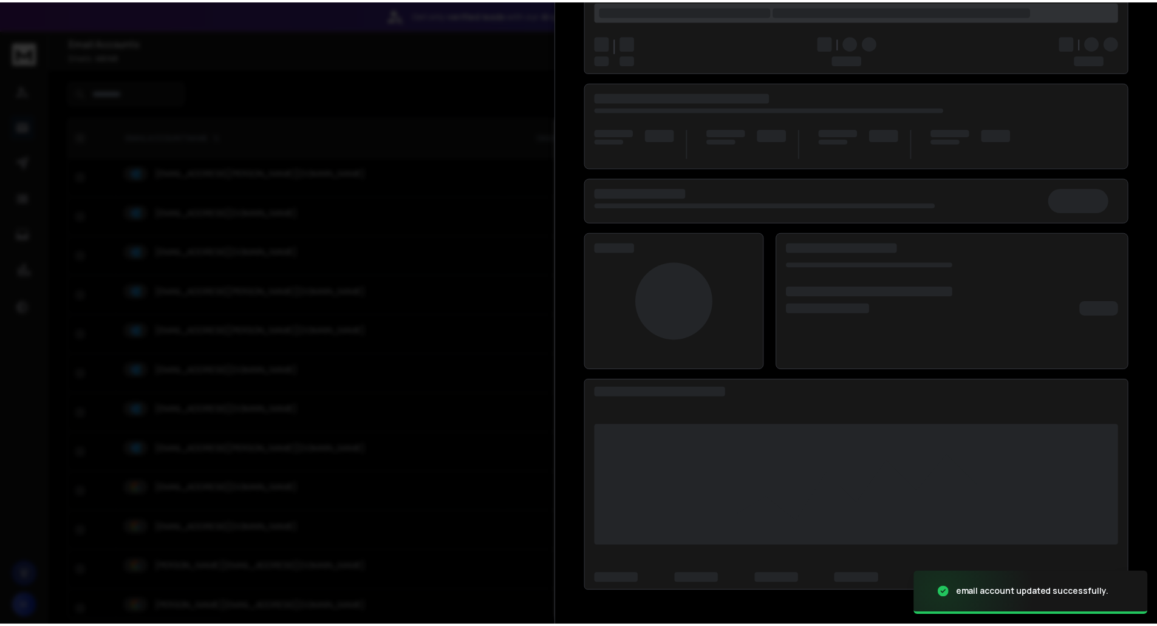
scroll to position [175, 0]
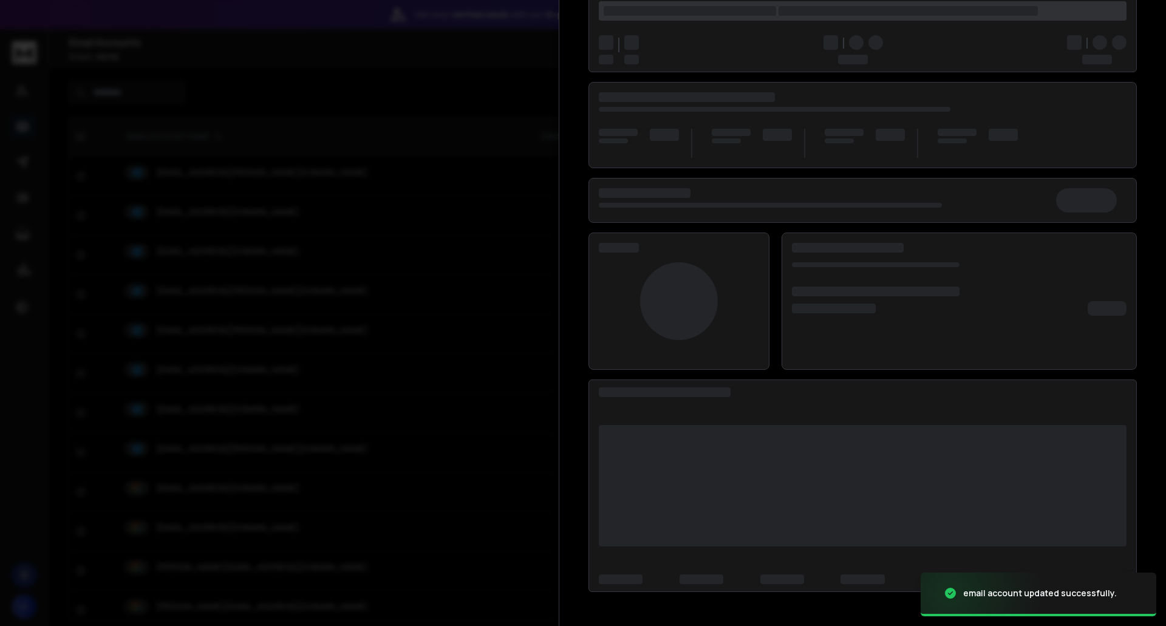
click at [452, 406] on div at bounding box center [583, 313] width 1166 height 626
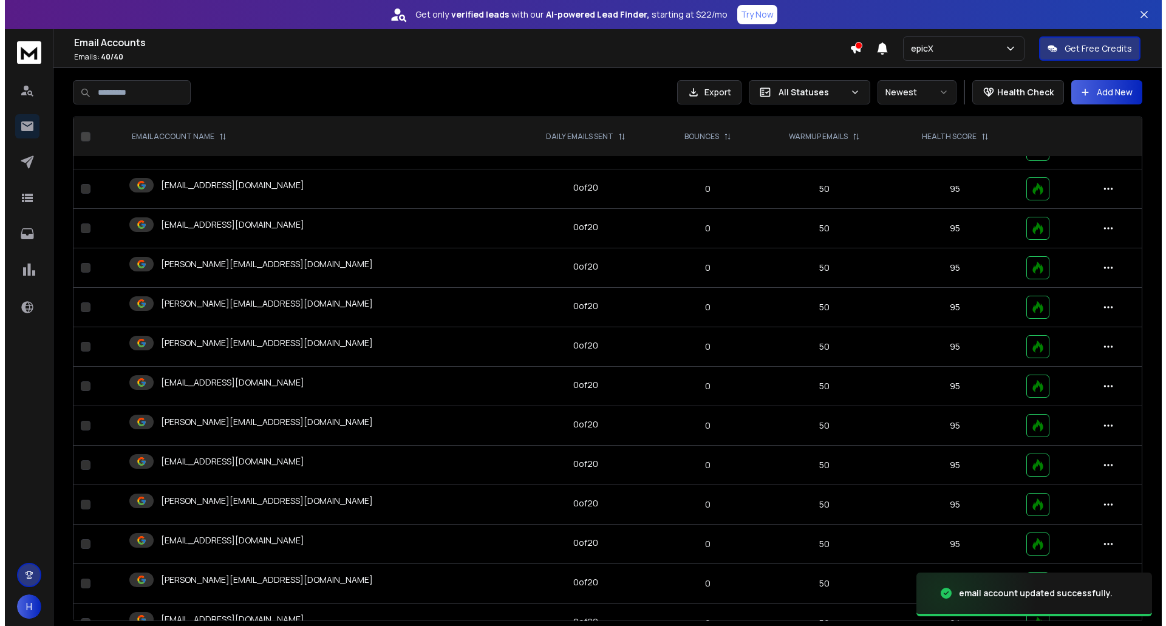
scroll to position [304, 0]
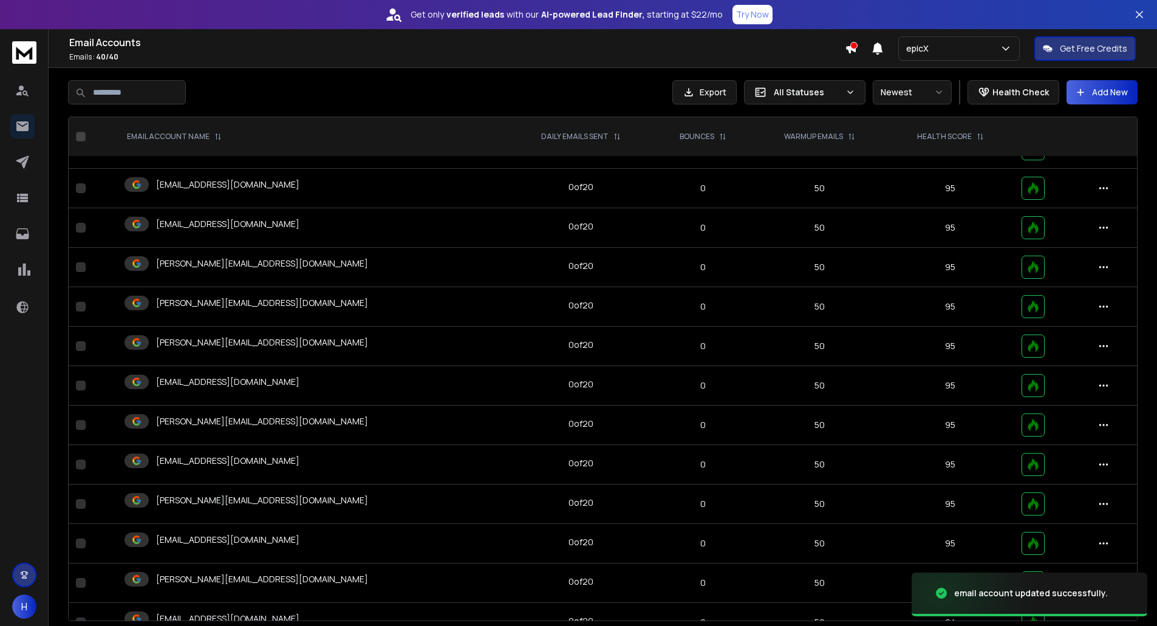
click at [363, 426] on div "[PERSON_NAME][EMAIL_ADDRESS][DOMAIN_NAME]" at bounding box center [311, 421] width 375 height 15
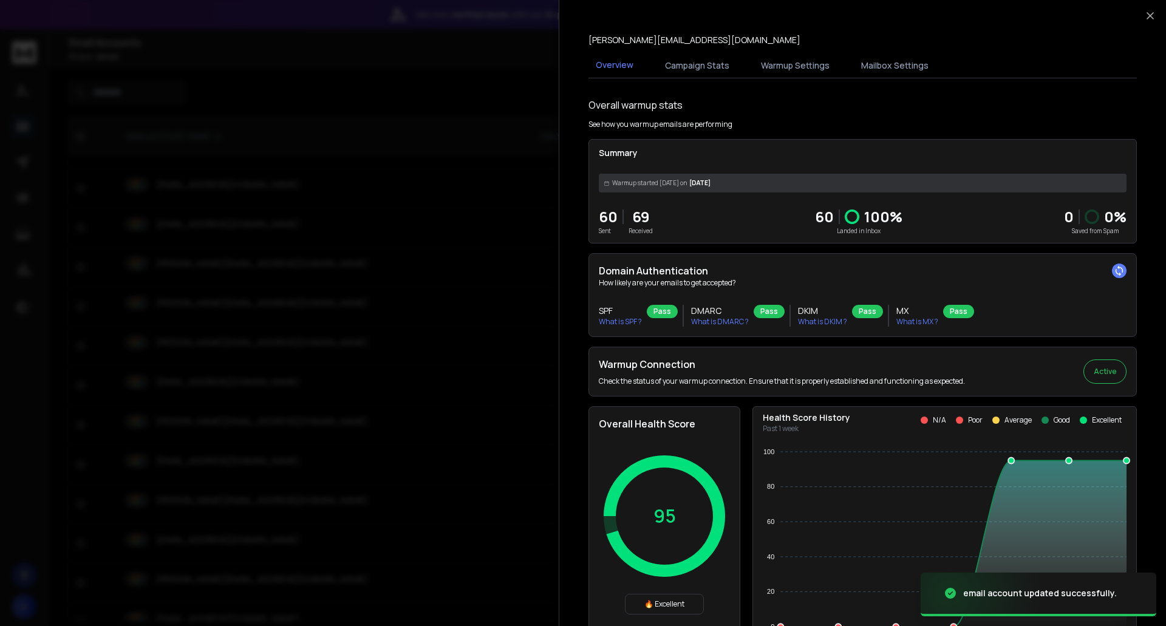
click at [877, 64] on button "Mailbox Settings" at bounding box center [895, 65] width 82 height 27
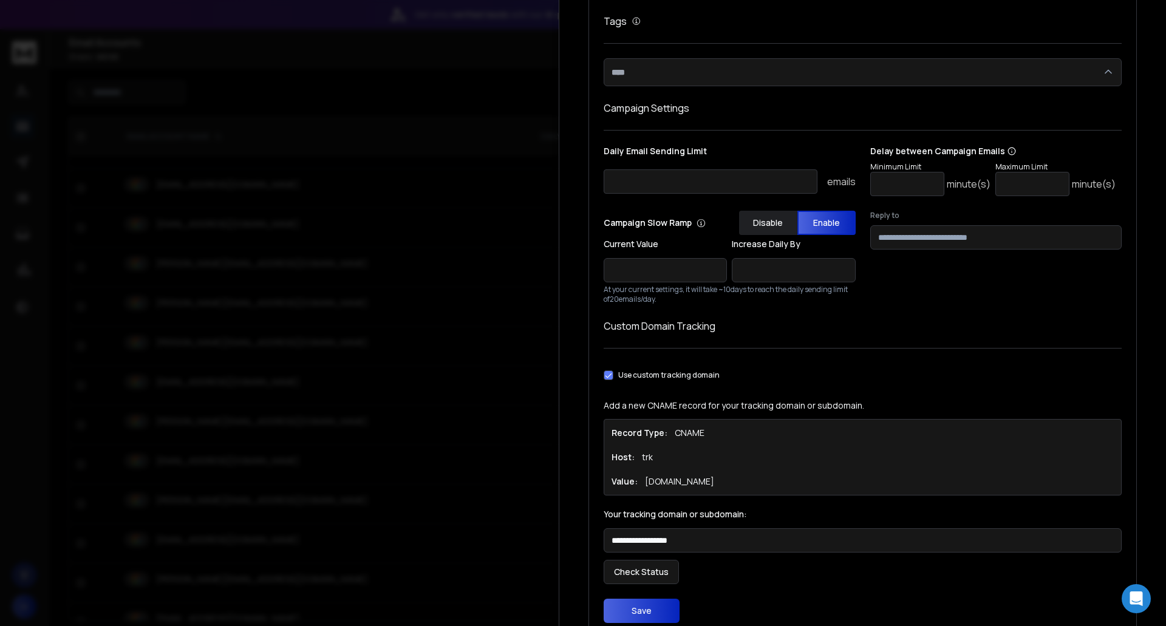
scroll to position [353, 0]
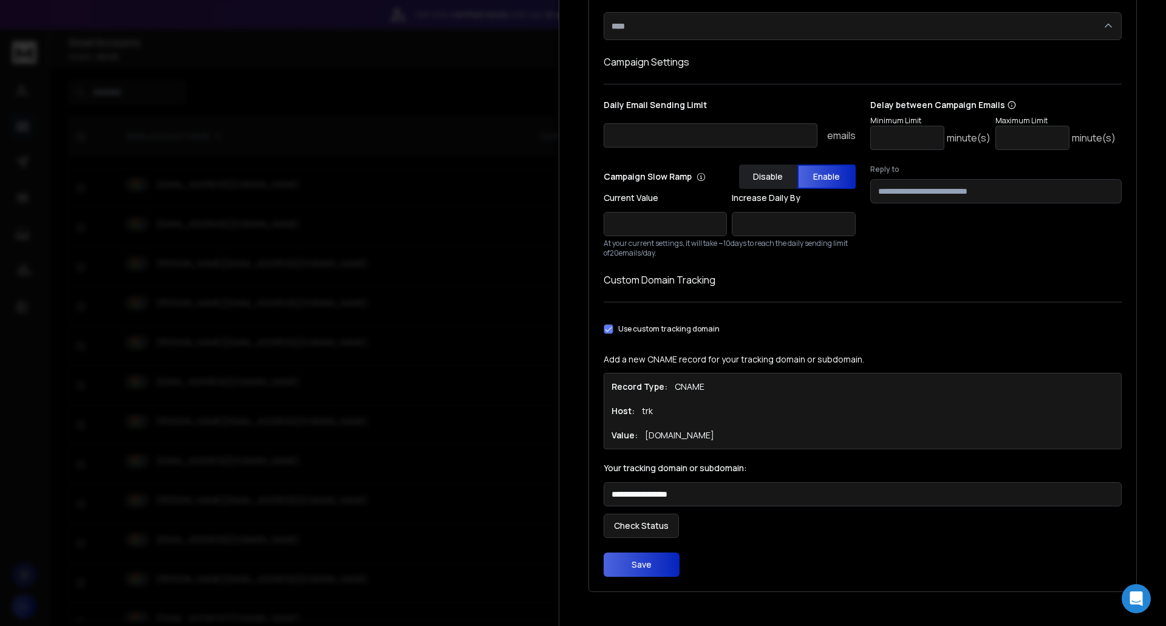
click at [428, 366] on div at bounding box center [583, 313] width 1166 height 626
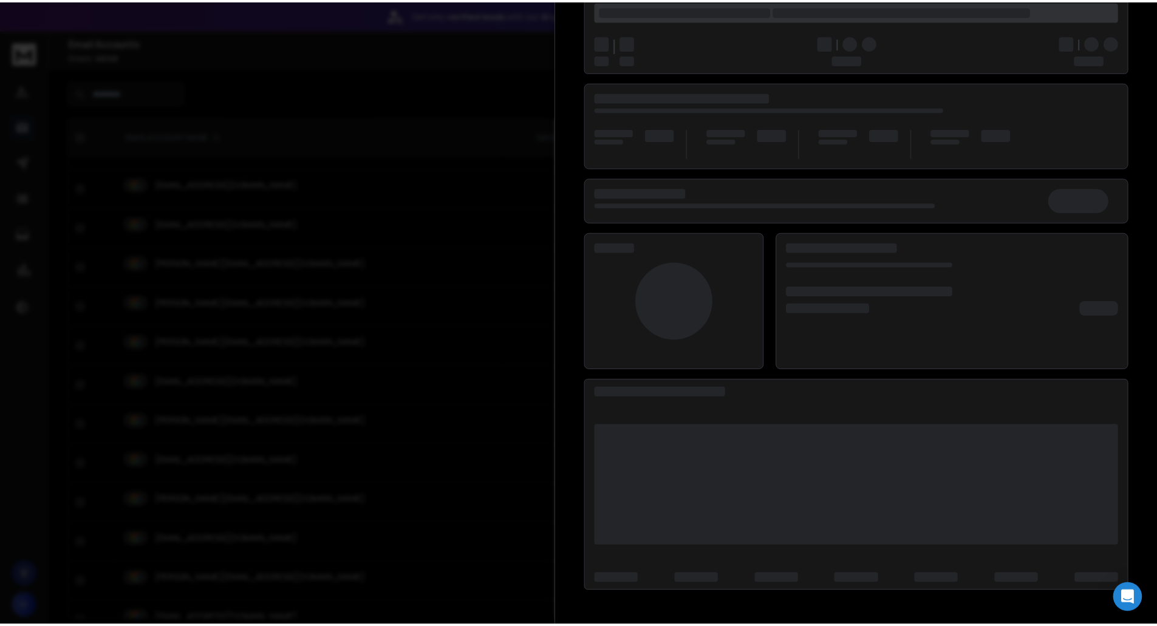
scroll to position [5, 0]
